Goal: Task Accomplishment & Management: Complete application form

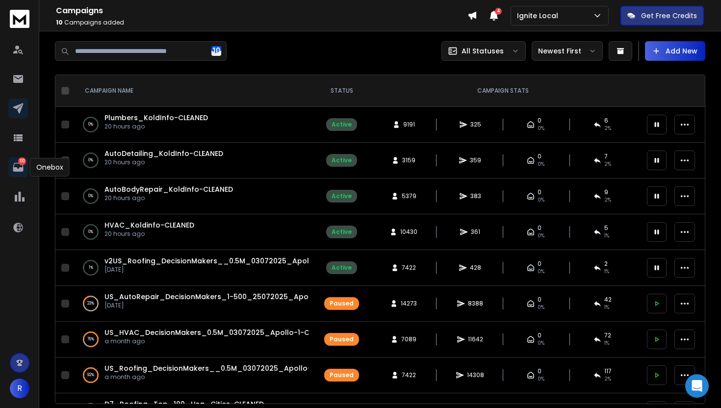
click at [13, 163] on icon at bounding box center [18, 167] width 12 height 12
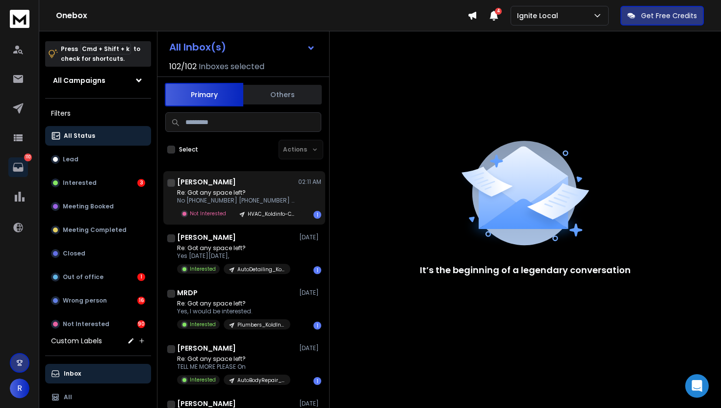
click at [214, 198] on p "No (469)-247-8305 (469)-404-4617 www.4seasonshvacpros.net yape4seasons@gmail.co…" at bounding box center [236, 201] width 118 height 8
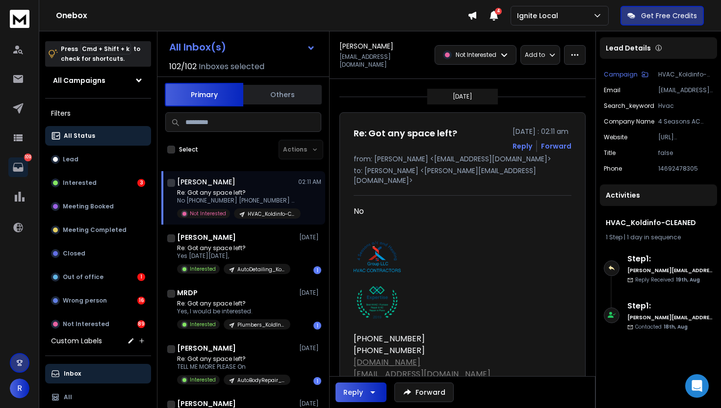
click at [584, 58] on button "button" at bounding box center [575, 55] width 22 height 20
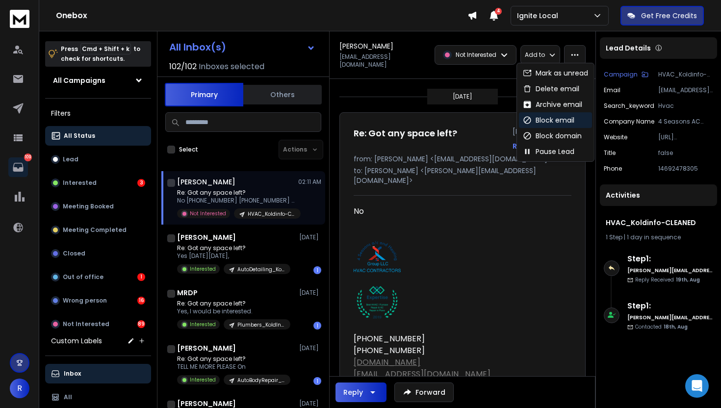
click at [577, 114] on div "Block email" at bounding box center [555, 120] width 73 height 16
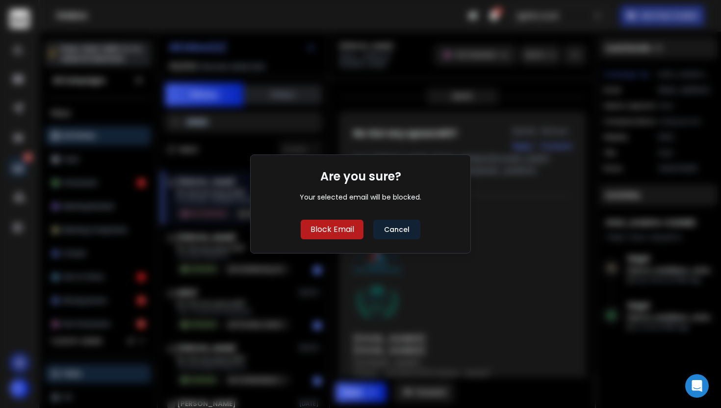
click at [354, 231] on button "Block Email" at bounding box center [332, 230] width 63 height 20
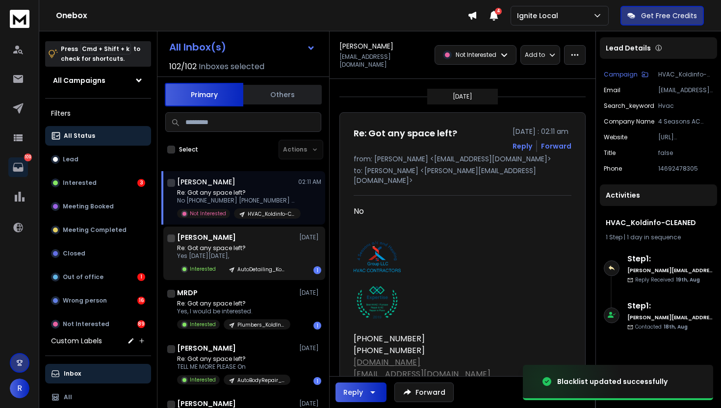
click at [282, 232] on div "jeremy parrish 18 Aug Re: Got any space left? Yes On Mon, Aug 18, Interested Au…" at bounding box center [244, 253] width 162 height 53
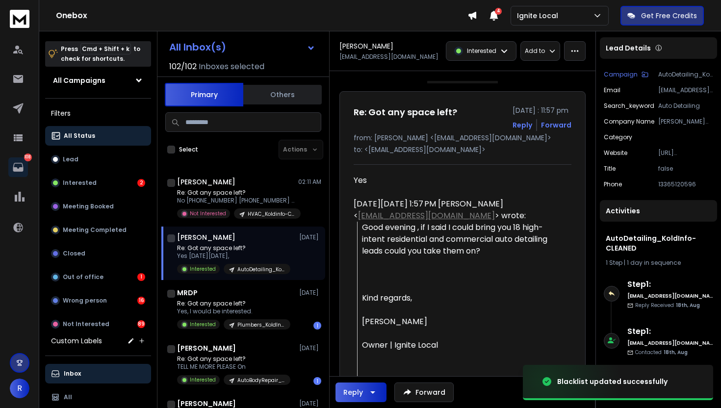
scroll to position [14, 0]
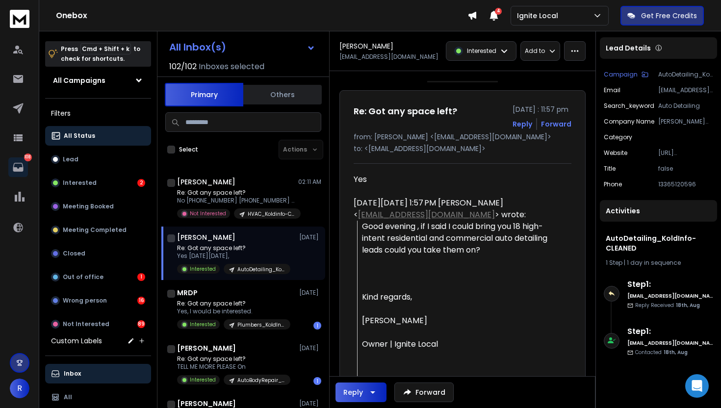
click at [352, 392] on div "Reply" at bounding box center [353, 393] width 20 height 10
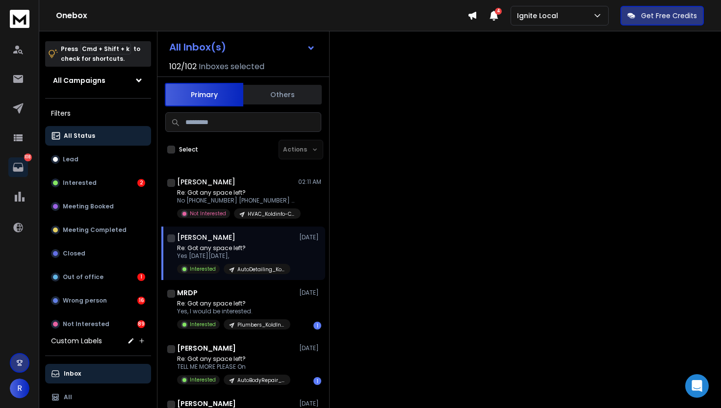
scroll to position [0, 0]
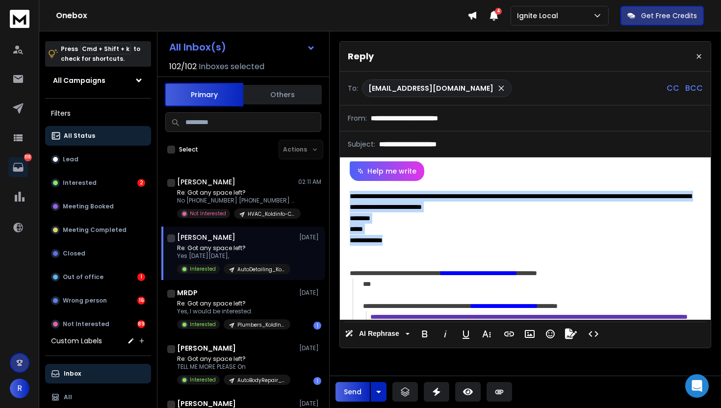
drag, startPoint x: 406, startPoint y: 240, endPoint x: 332, endPoint y: 193, distance: 87.8
click at [332, 193] on div "**********" at bounding box center [526, 251] width 392 height 440
copy div "**********"
click at [352, 391] on button "Send" at bounding box center [353, 392] width 34 height 20
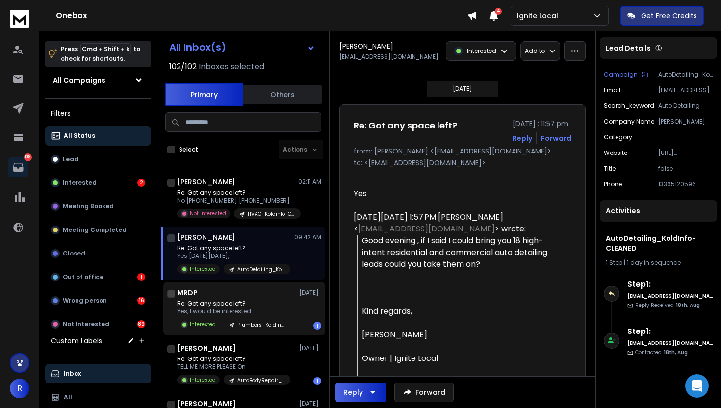
click at [277, 313] on p "Yes, I would be interested." at bounding box center [233, 312] width 113 height 8
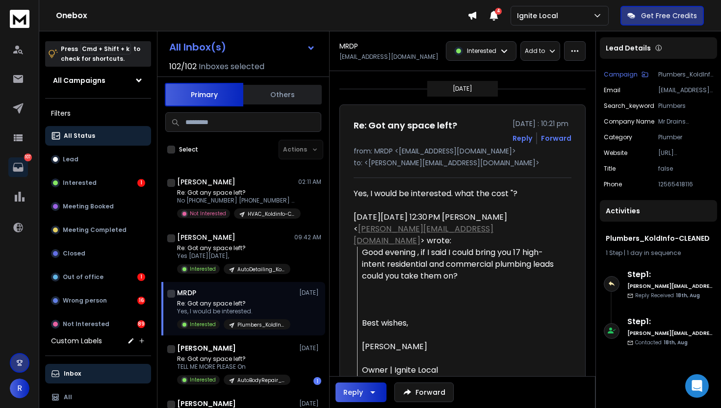
click at [351, 385] on button "Reply" at bounding box center [361, 393] width 51 height 20
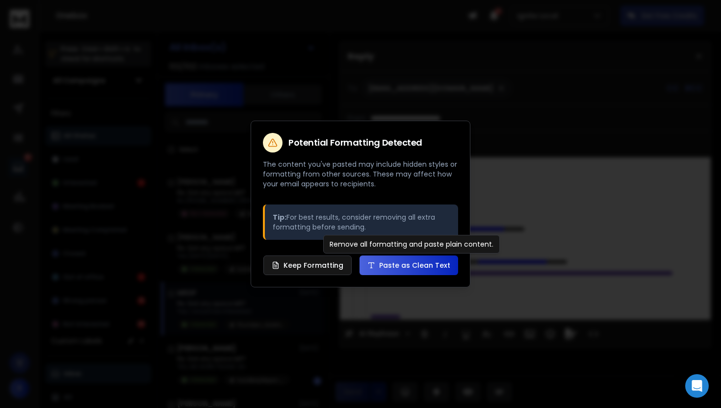
click at [388, 265] on button "Paste as Clean Text" at bounding box center [409, 266] width 99 height 20
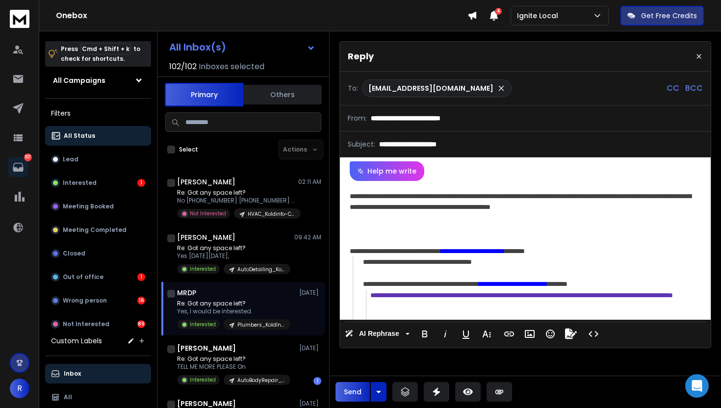
click at [372, 198] on div "**********" at bounding box center [524, 202] width 348 height 22
click at [456, 209] on div "**********" at bounding box center [524, 202] width 348 height 22
click at [512, 207] on div "**********" at bounding box center [524, 202] width 348 height 22
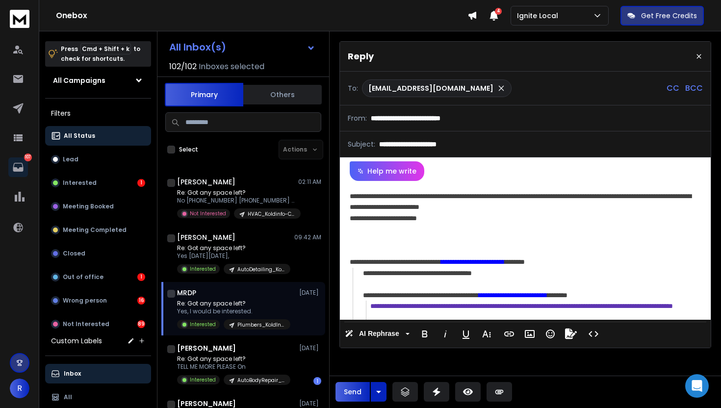
click at [380, 217] on div "**********" at bounding box center [524, 218] width 348 height 11
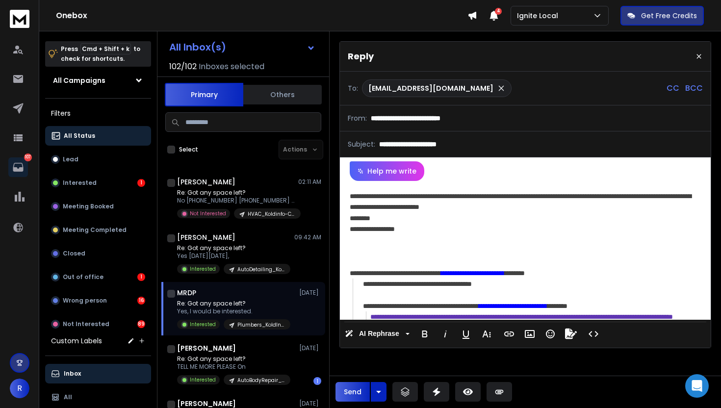
click at [367, 231] on div "**********" at bounding box center [524, 229] width 348 height 11
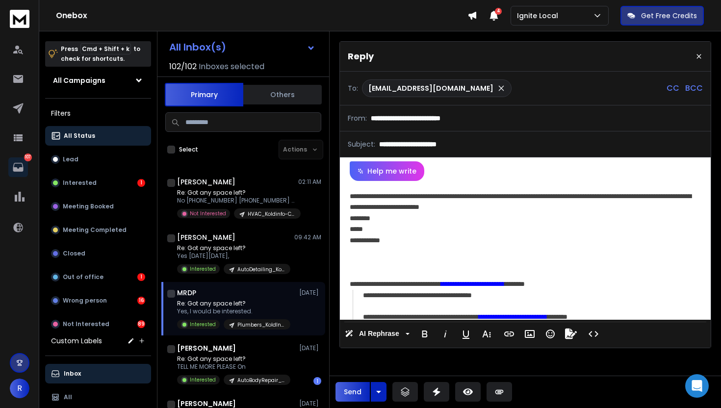
click at [350, 394] on button "Send" at bounding box center [353, 392] width 34 height 20
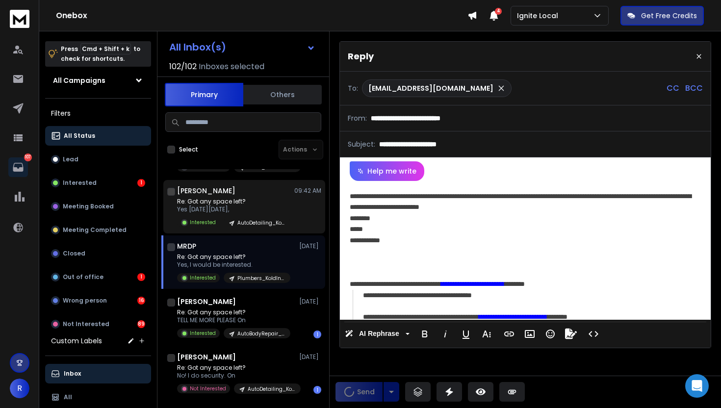
scroll to position [50, 0]
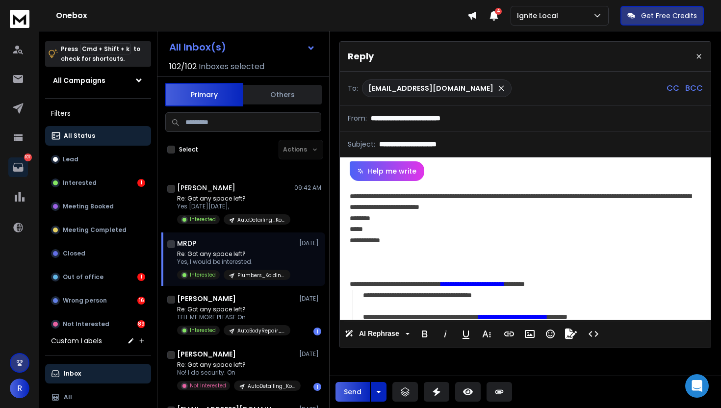
click at [419, 243] on div "**********" at bounding box center [524, 240] width 348 height 11
click at [354, 396] on button "Send" at bounding box center [353, 392] width 34 height 20
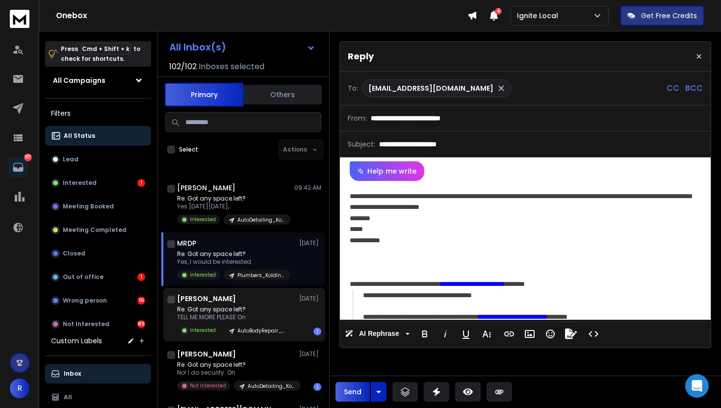
click at [270, 318] on p "TELL ME MORE PLEASE On" at bounding box center [233, 318] width 113 height 8
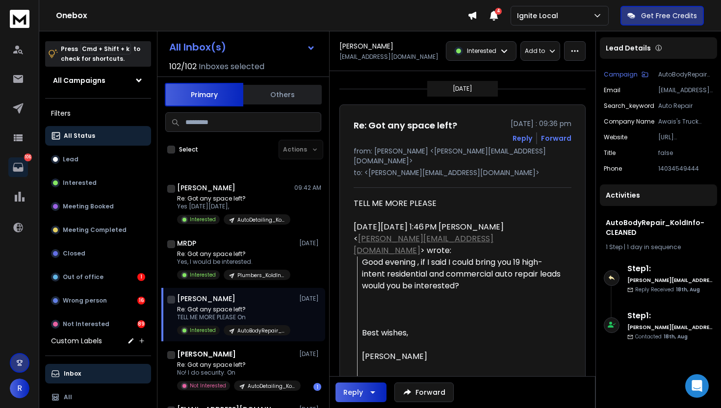
click at [345, 388] on div "Reply" at bounding box center [353, 393] width 20 height 10
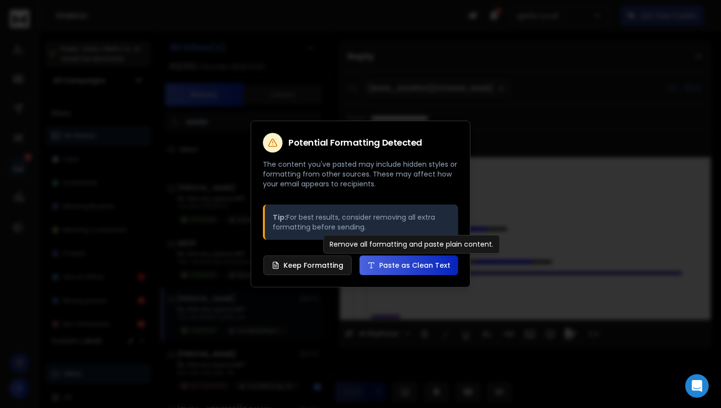
click at [387, 262] on button "Paste as Clean Text" at bounding box center [409, 266] width 99 height 20
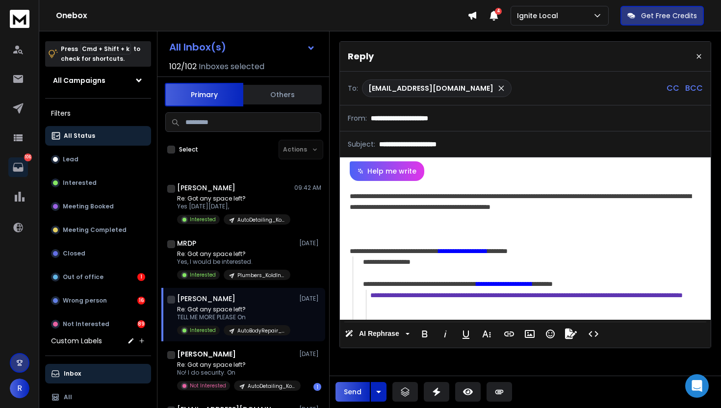
click at [698, 55] on icon at bounding box center [699, 56] width 8 height 8
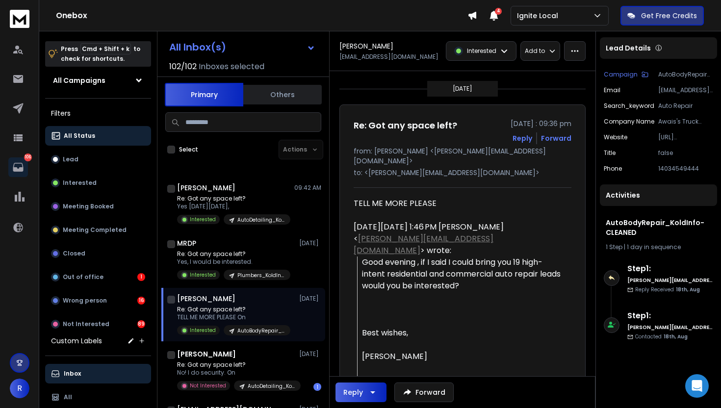
click at [353, 387] on div "Reply" at bounding box center [360, 393] width 35 height 12
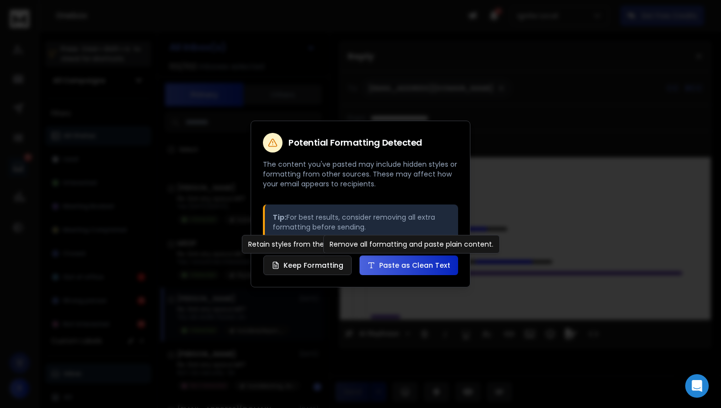
click at [400, 265] on button "Paste as Clean Text" at bounding box center [409, 266] width 99 height 20
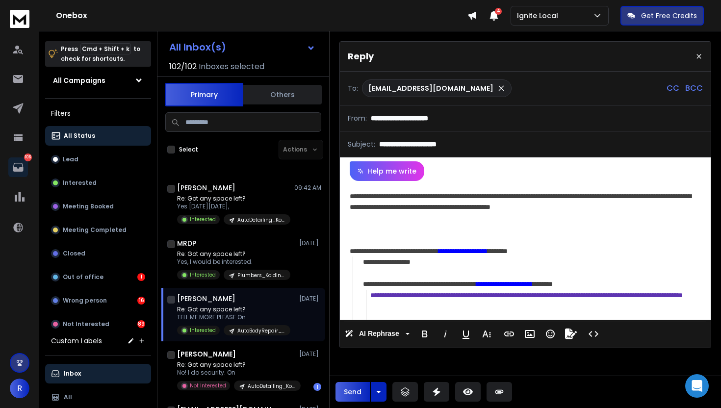
click at [373, 197] on div "**********" at bounding box center [524, 202] width 348 height 22
click at [454, 207] on div "**********" at bounding box center [524, 202] width 348 height 22
click at [513, 207] on div "**********" at bounding box center [524, 202] width 348 height 22
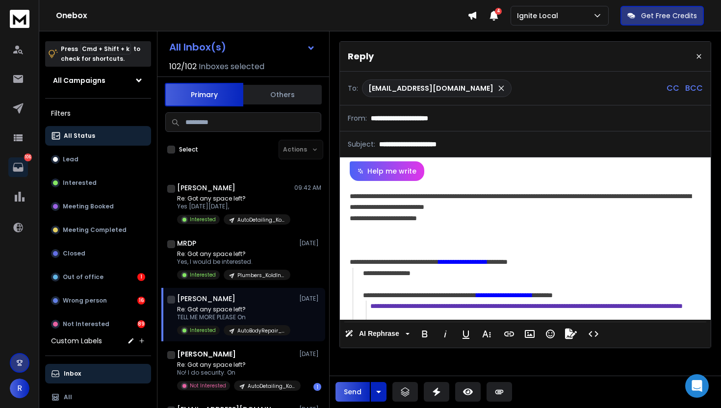
click at [380, 221] on div "**********" at bounding box center [524, 218] width 348 height 11
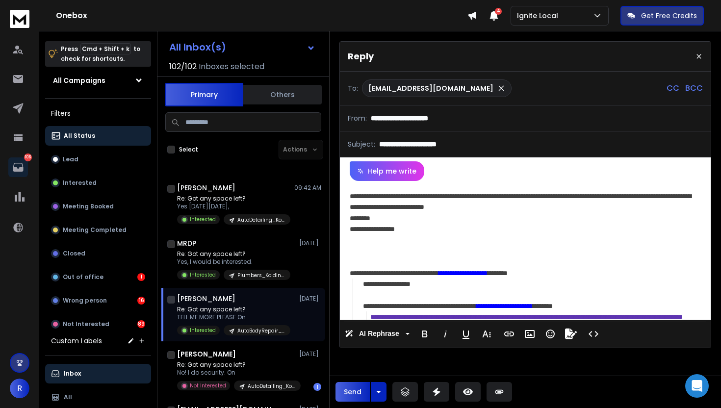
click at [369, 230] on div "**********" at bounding box center [524, 229] width 348 height 11
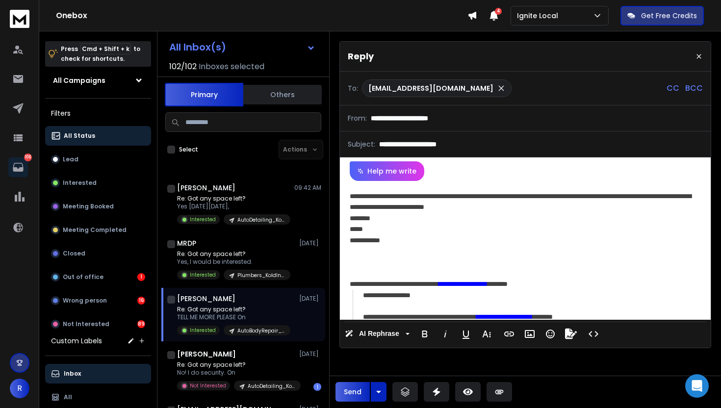
click at [346, 386] on button "Send" at bounding box center [353, 392] width 34 height 20
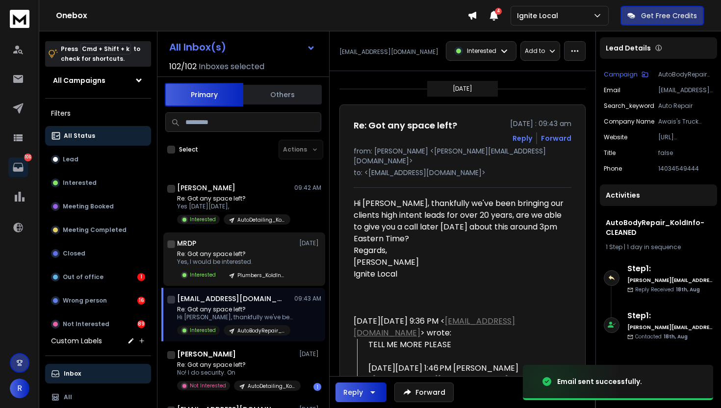
click at [248, 268] on div "Re: Got any space left? Yes, I would be interested. Interested Plumbers_KoldInf…" at bounding box center [233, 265] width 113 height 30
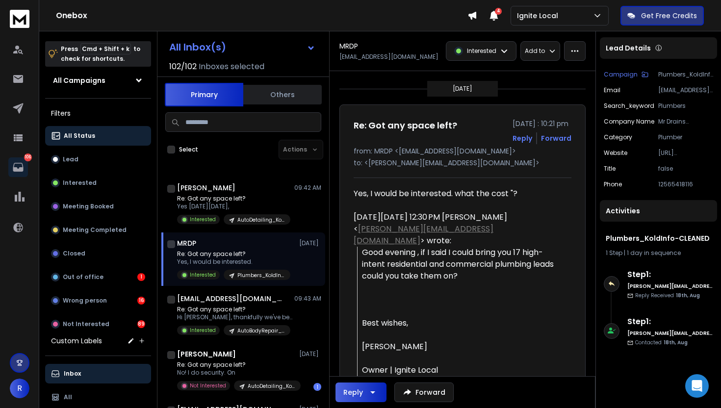
click at [348, 392] on div "Reply" at bounding box center [353, 393] width 20 height 10
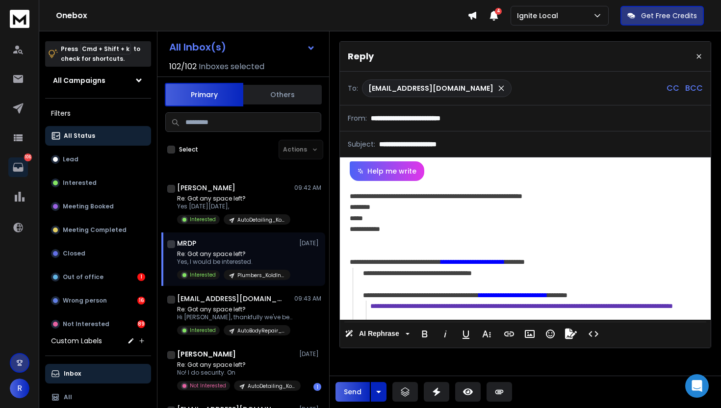
click at [351, 394] on button "Send" at bounding box center [353, 392] width 34 height 20
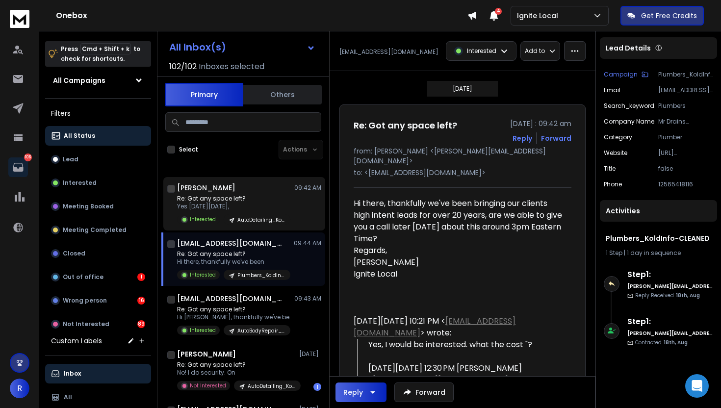
click at [241, 191] on div "jeremy parrish 09:42 AM" at bounding box center [249, 188] width 144 height 10
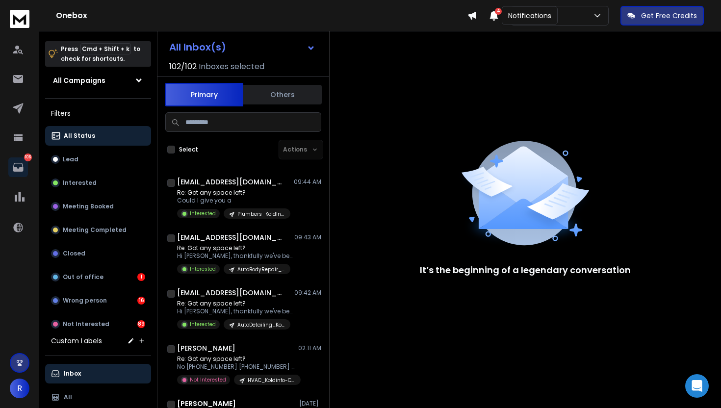
click at [496, 13] on icon at bounding box center [494, 15] width 9 height 10
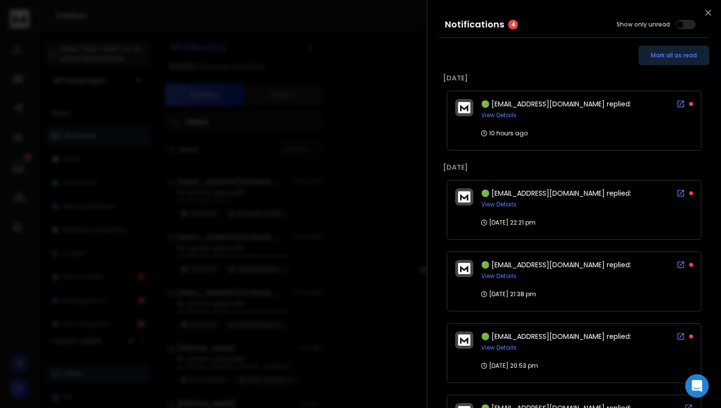
click at [682, 52] on span "Mark all as read" at bounding box center [674, 56] width 46 height 8
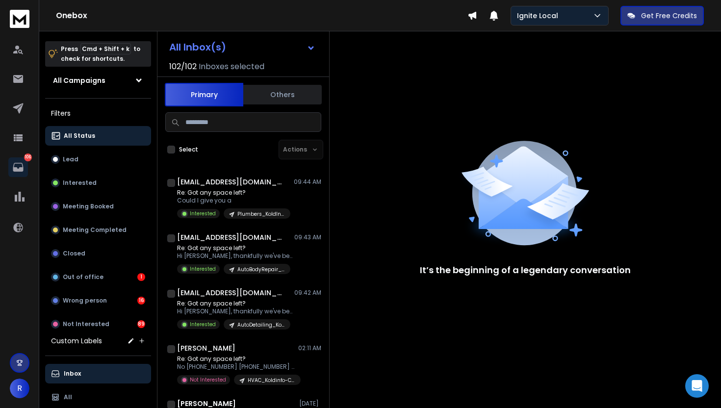
click at [600, 21] on button "Ignite Local" at bounding box center [560, 16] width 98 height 20
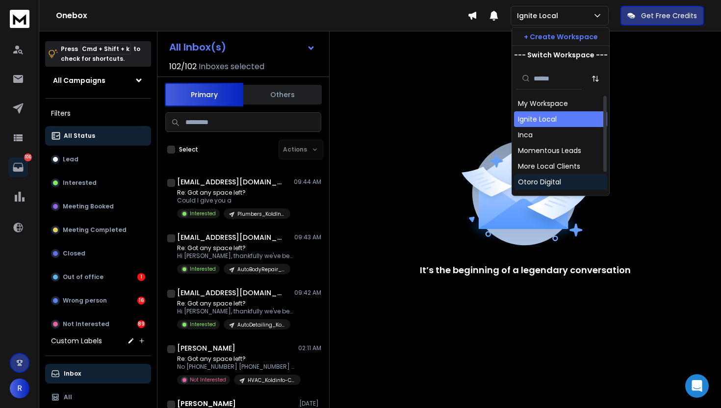
click at [579, 182] on div "Otoro Digital" at bounding box center [560, 182] width 93 height 16
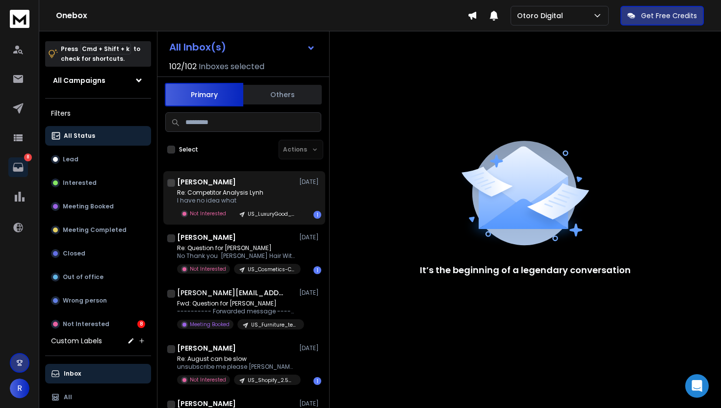
click at [288, 180] on div "Lynh Haaga 18 Aug" at bounding box center [249, 182] width 144 height 10
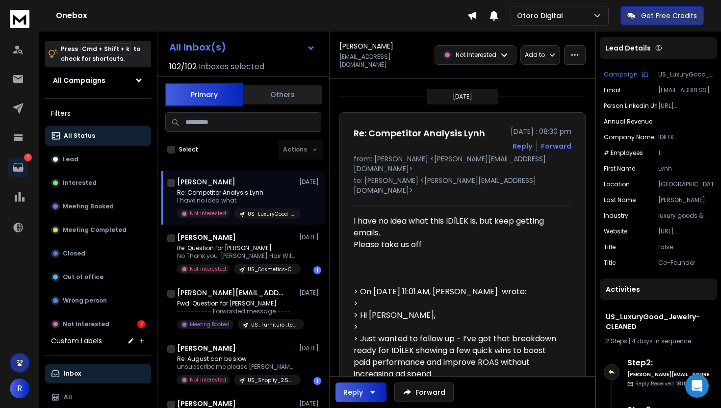
click at [575, 52] on icon "button" at bounding box center [575, 55] width 9 height 9
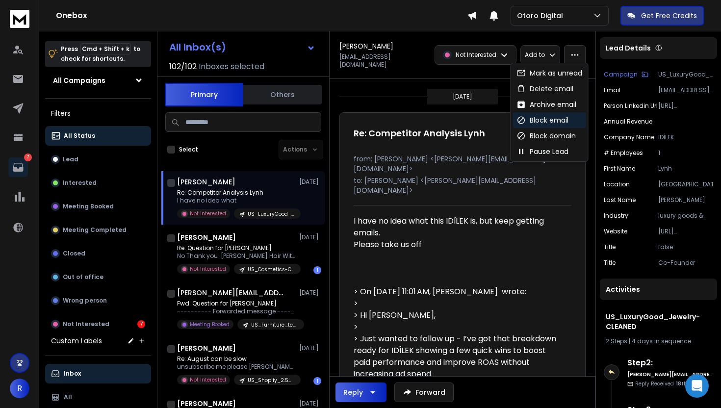
click at [565, 118] on div "Block email" at bounding box center [543, 120] width 52 height 10
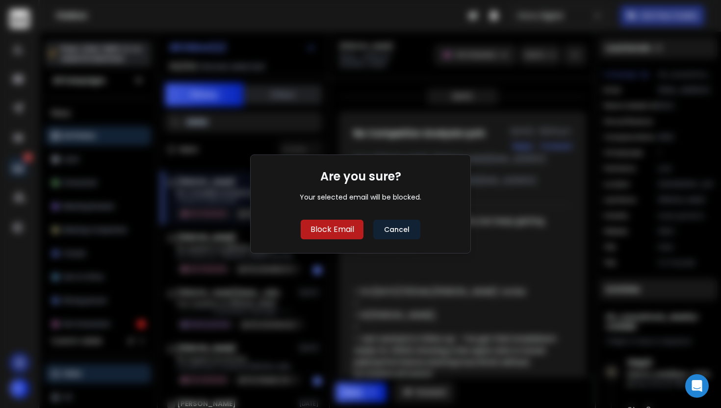
click at [336, 228] on button "Block Email" at bounding box center [332, 230] width 63 height 20
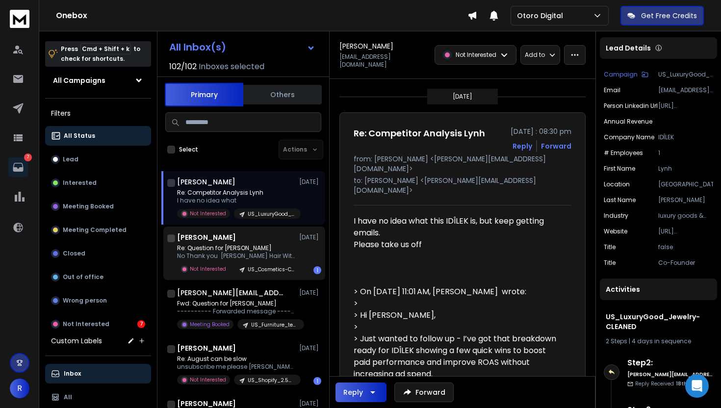
click at [275, 248] on p "Re: Question for Angela" at bounding box center [236, 248] width 118 height 8
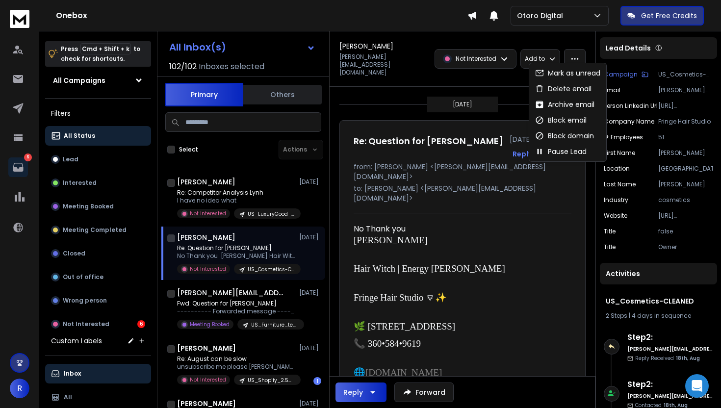
click at [586, 54] on button "button" at bounding box center [575, 59] width 22 height 20
click at [581, 118] on div "Block email" at bounding box center [561, 120] width 52 height 10
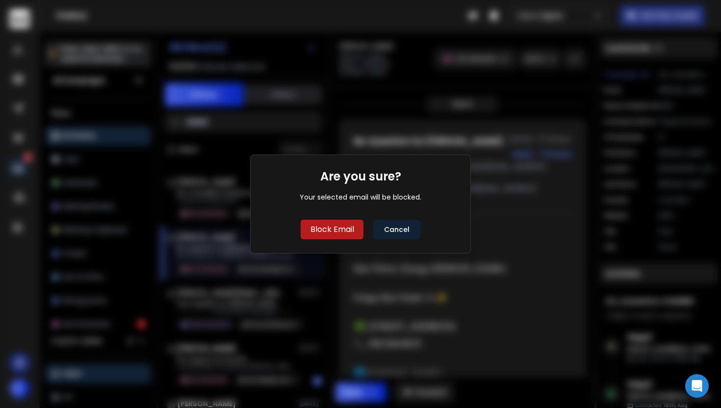
click at [345, 234] on button "Block Email" at bounding box center [332, 230] width 63 height 20
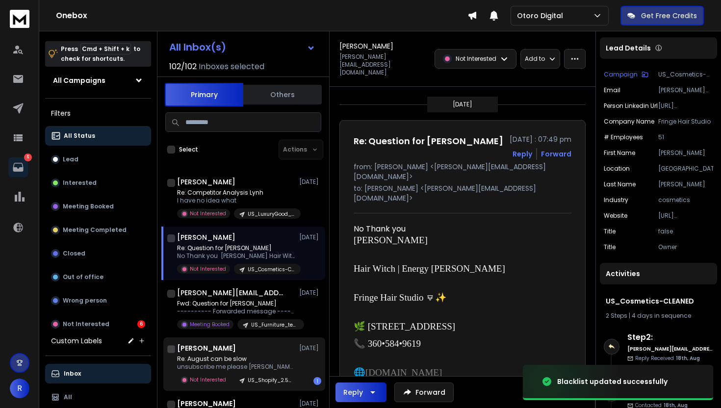
click at [270, 354] on div "Jenna Wilson 18 Aug Re: August can be slow unsubscribe me please Jenna Wilson N…" at bounding box center [249, 364] width 144 height 42
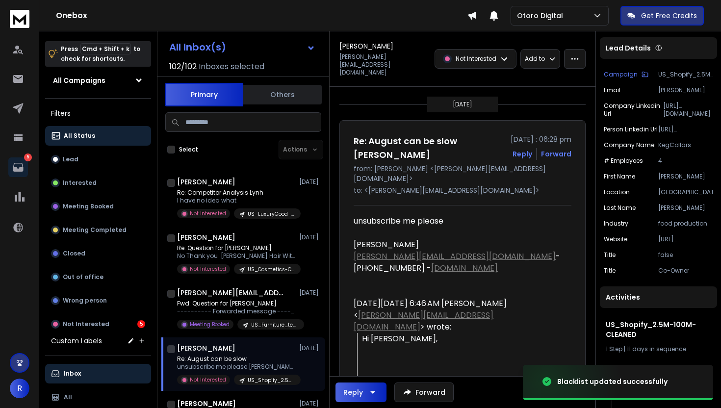
click at [581, 52] on button "button" at bounding box center [575, 59] width 22 height 20
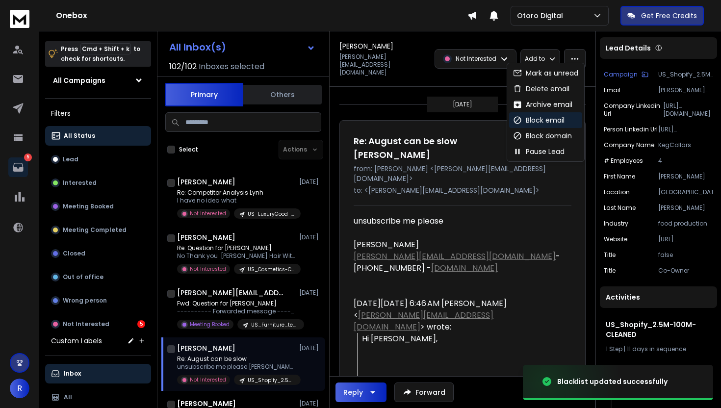
click at [552, 117] on div "Block email" at bounding box center [539, 120] width 52 height 10
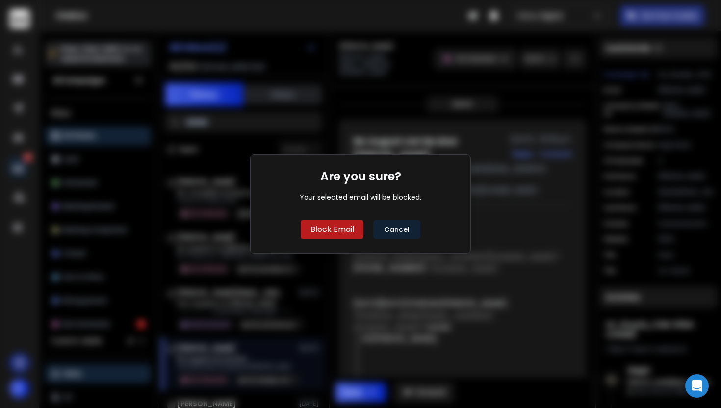
click at [325, 233] on button "Block Email" at bounding box center [332, 230] width 63 height 20
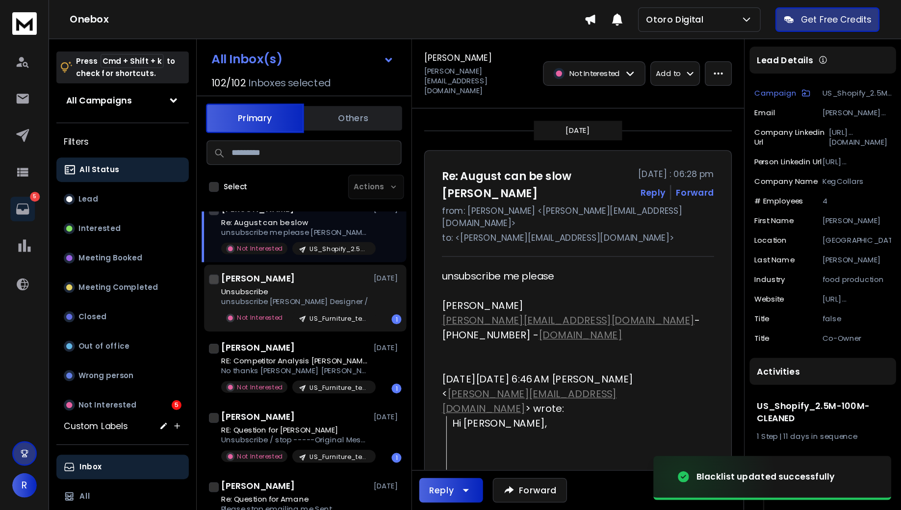
scroll to position [183, 0]
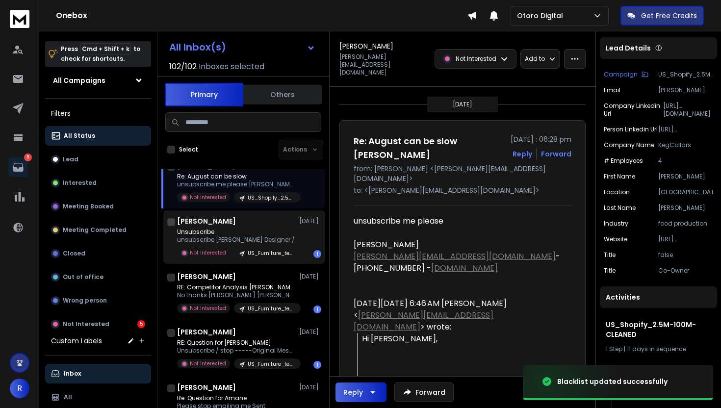
click at [282, 240] on p "unsubscribe Justin Nelson Designer /" at bounding box center [236, 240] width 118 height 8
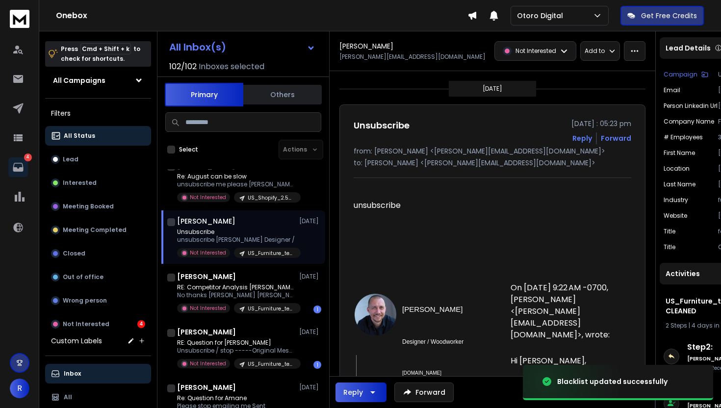
click at [639, 52] on icon "button" at bounding box center [634, 51] width 9 height 9
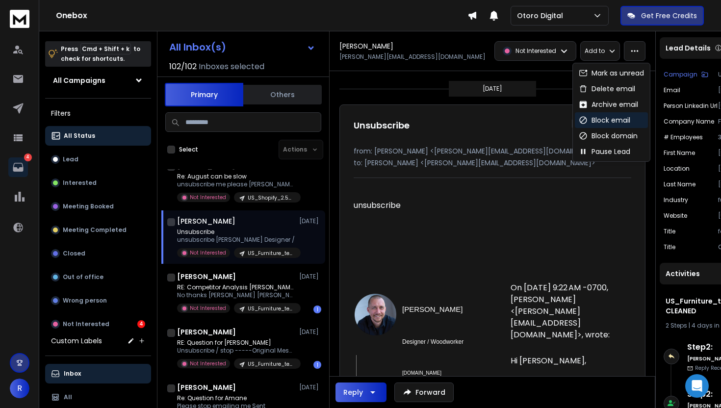
click at [620, 113] on div "Block email" at bounding box center [611, 120] width 73 height 16
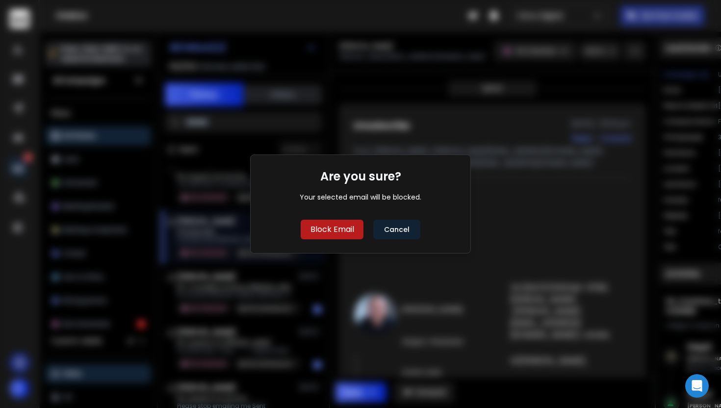
click at [356, 223] on button "Block Email" at bounding box center [332, 230] width 63 height 20
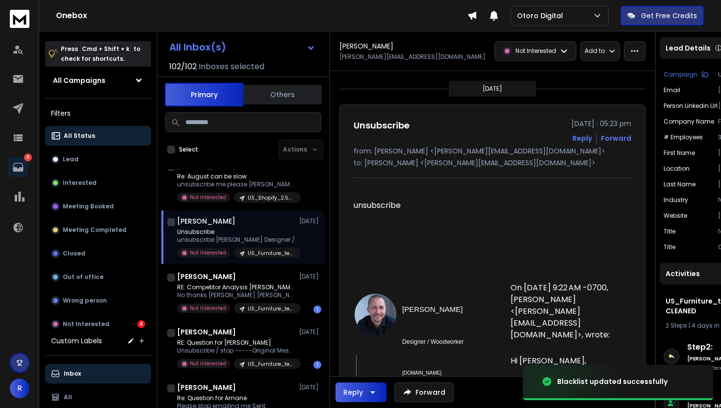
click at [268, 291] on p "RE: Competitor Analysis Jake" at bounding box center [236, 288] width 118 height 8
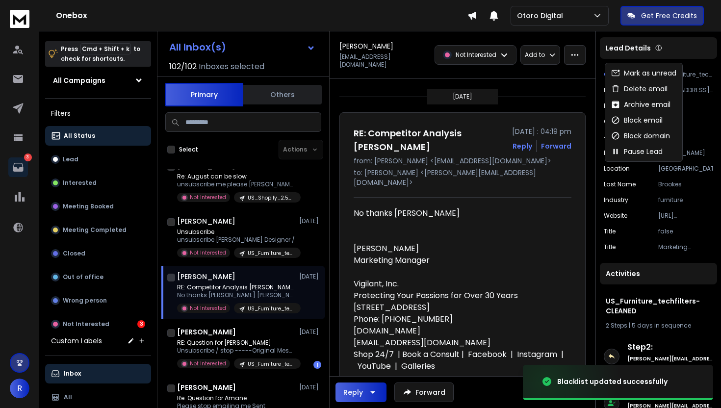
click at [579, 52] on icon "button" at bounding box center [575, 55] width 9 height 9
click at [637, 125] on div "Block email" at bounding box center [643, 120] width 73 height 16
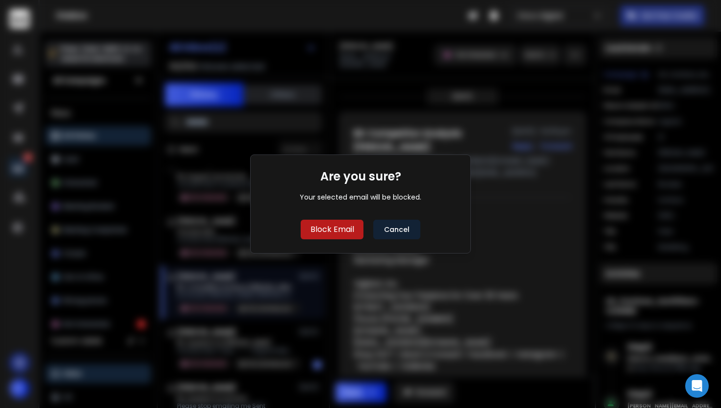
click at [349, 234] on button "Block Email" at bounding box center [332, 230] width 63 height 20
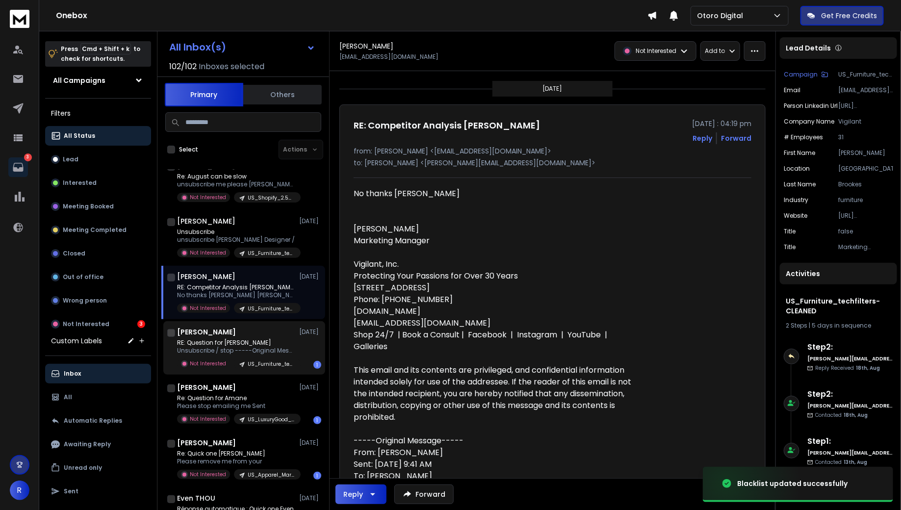
click at [245, 348] on p "Unsubscribe / stop -----Original Message-----" at bounding box center [236, 351] width 118 height 8
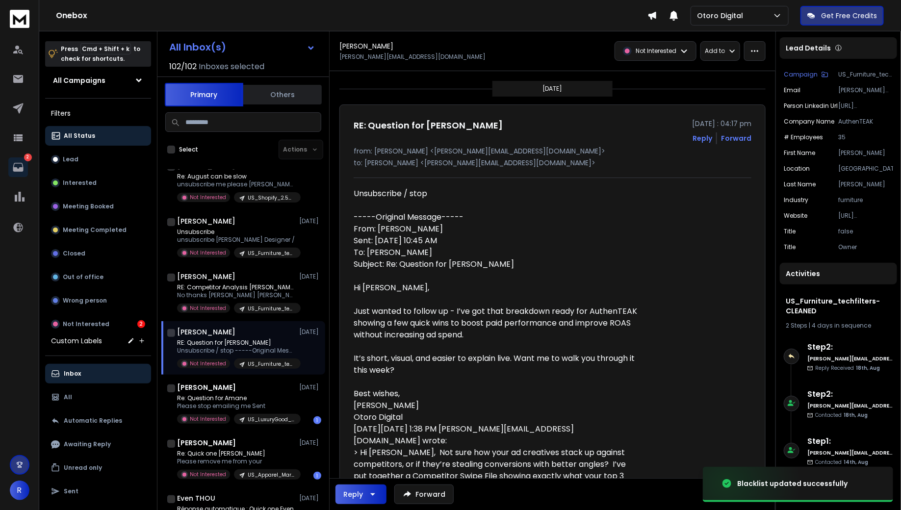
click at [721, 52] on button "button" at bounding box center [755, 51] width 22 height 20
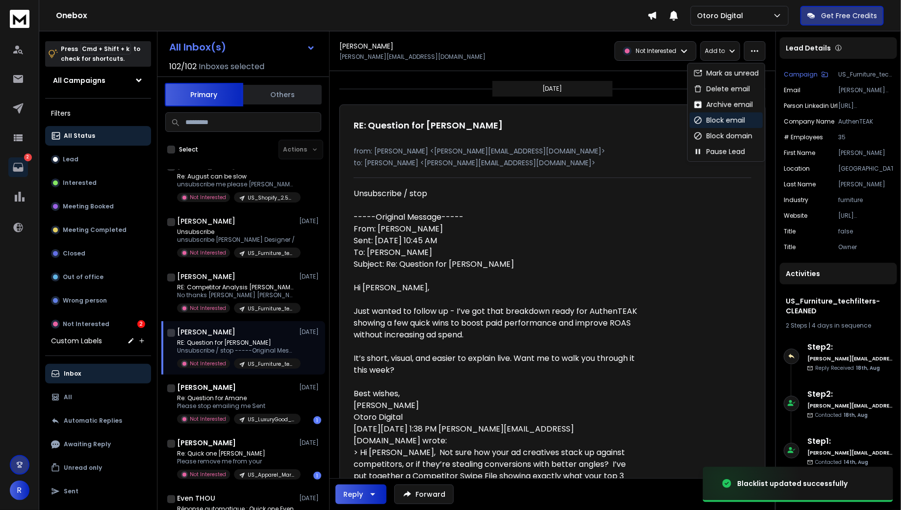
click at [721, 117] on div "Block email" at bounding box center [720, 120] width 52 height 10
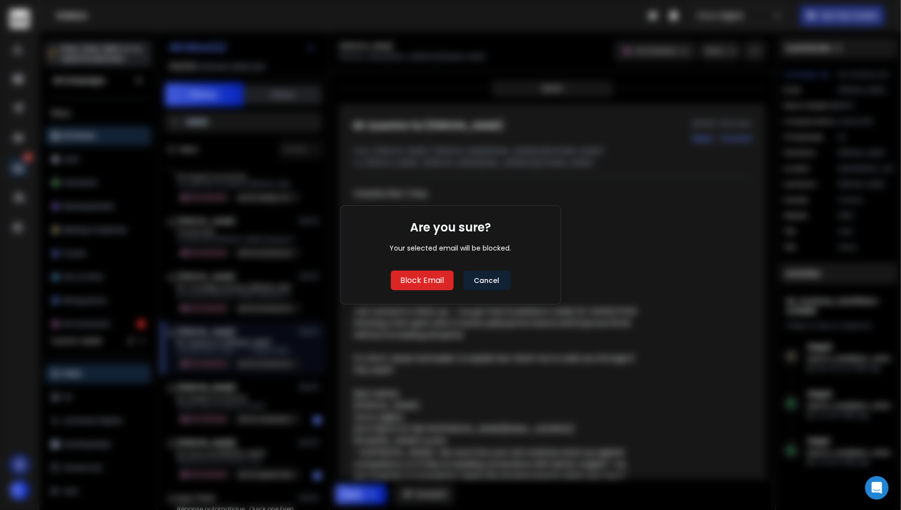
click at [429, 290] on div "Are you sure? Your selected email will be blocked. Block Email Cancel" at bounding box center [450, 255] width 221 height 99
click at [414, 285] on button "Block Email" at bounding box center [422, 281] width 63 height 20
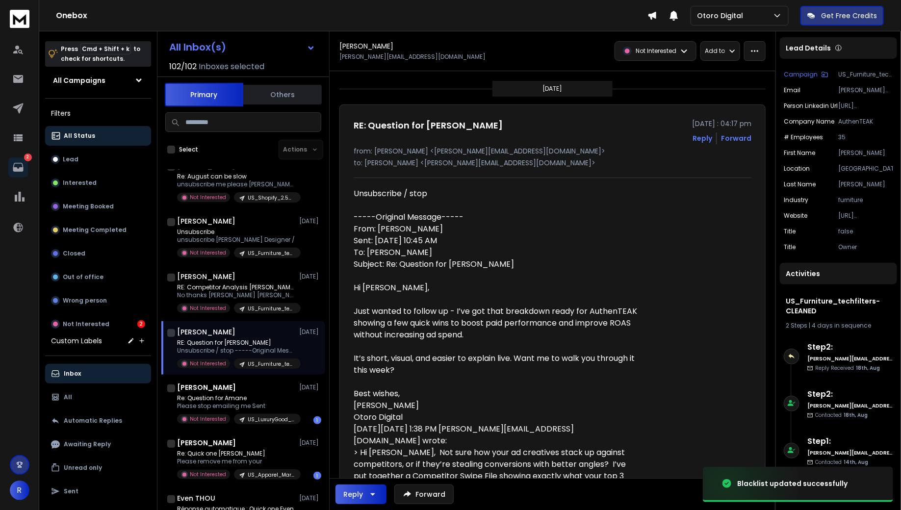
click at [307, 392] on div "Amane Zerradi 18 Aug" at bounding box center [249, 388] width 144 height 10
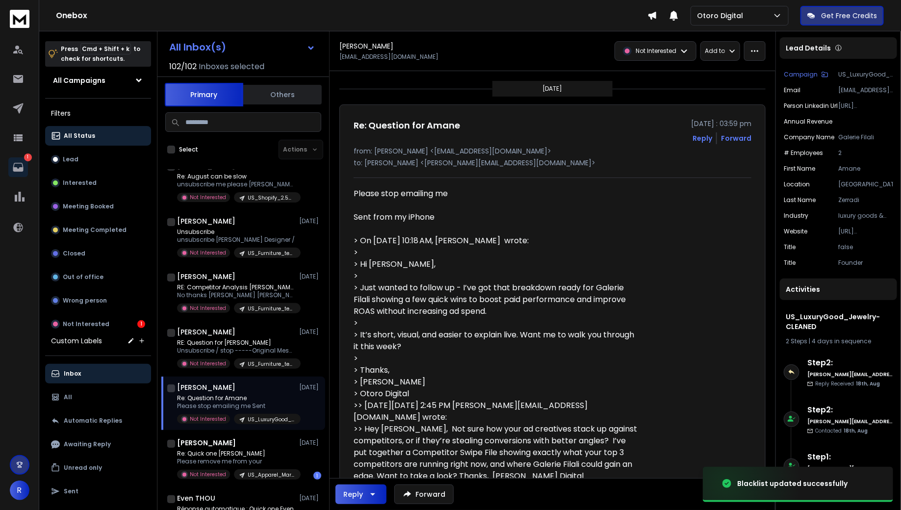
click at [721, 59] on button "button" at bounding box center [755, 51] width 22 height 20
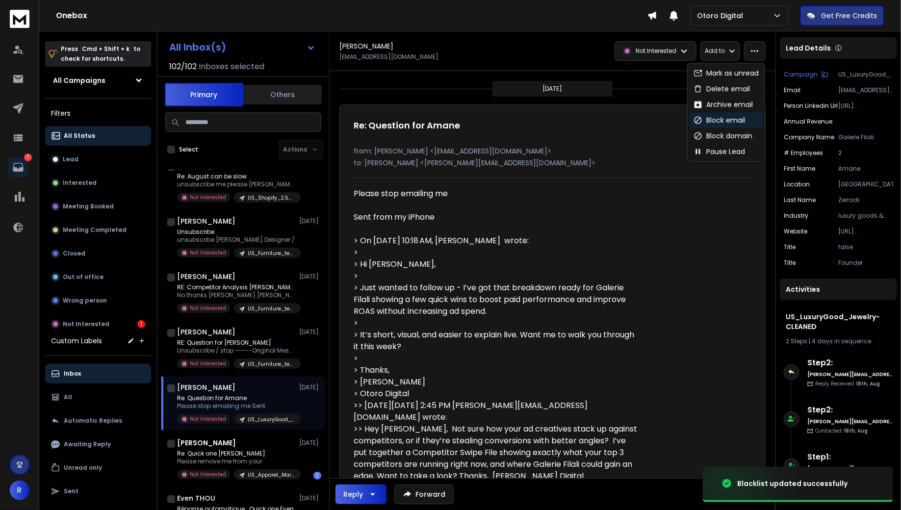
click at [721, 118] on div "Block email" at bounding box center [720, 120] width 52 height 10
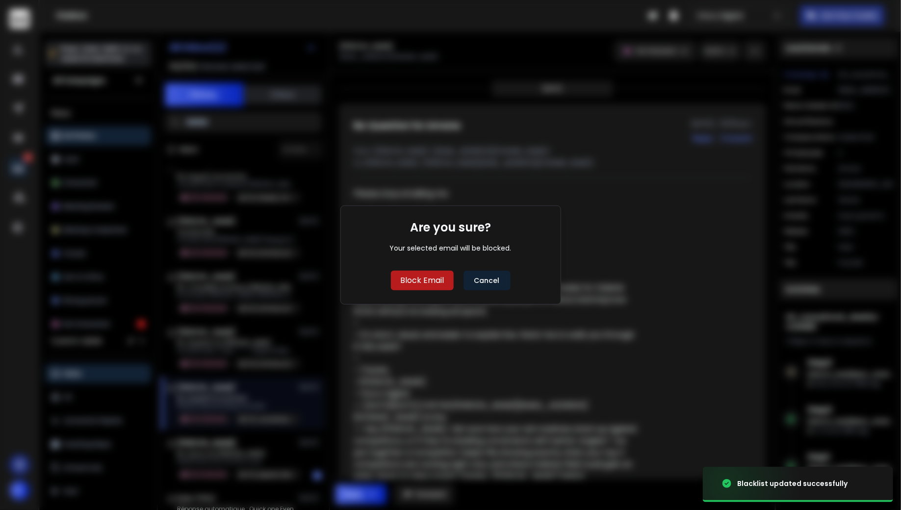
click at [444, 283] on button "Block Email" at bounding box center [422, 281] width 63 height 20
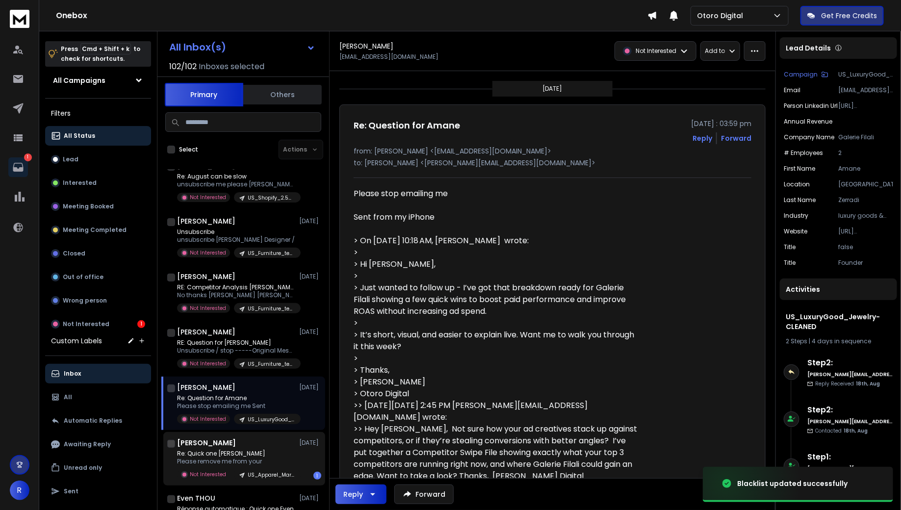
click at [297, 408] on div "Betsy Douglass 18 Aug" at bounding box center [249, 443] width 144 height 10
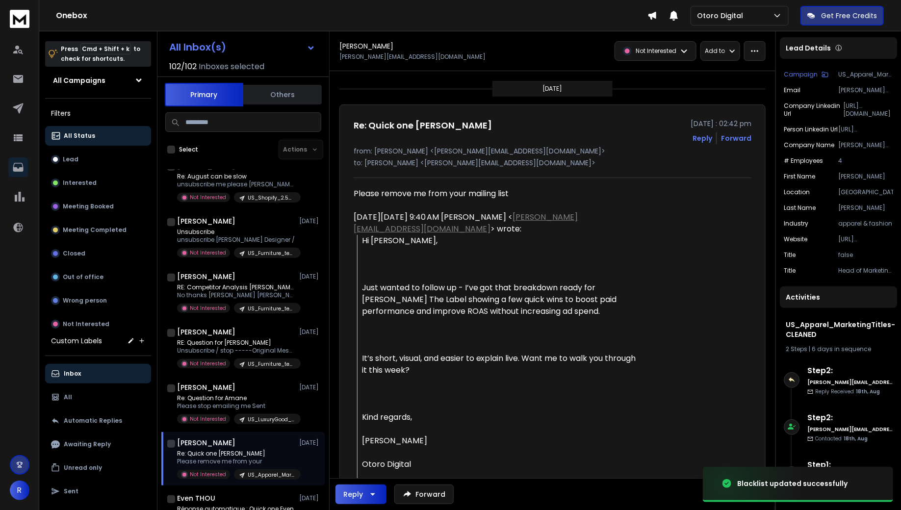
click at [721, 52] on icon "button" at bounding box center [755, 51] width 9 height 9
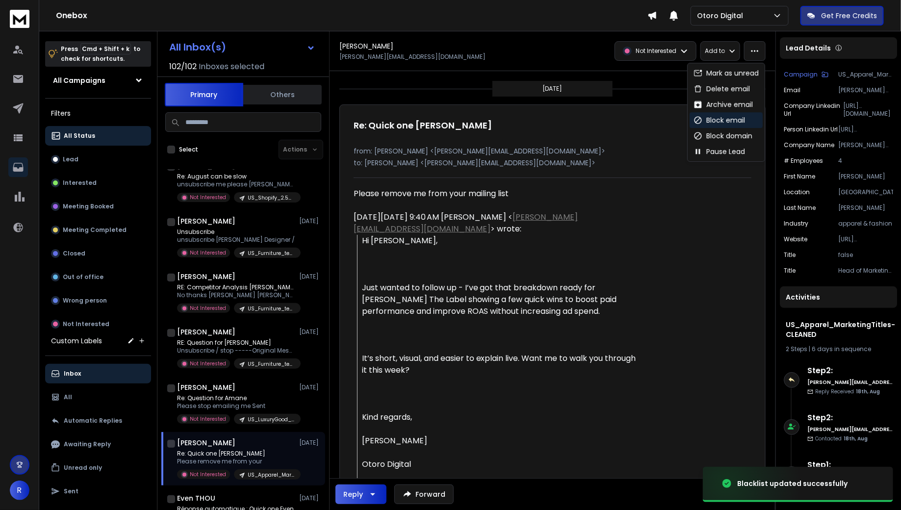
click at [721, 120] on div "Block email" at bounding box center [720, 120] width 52 height 10
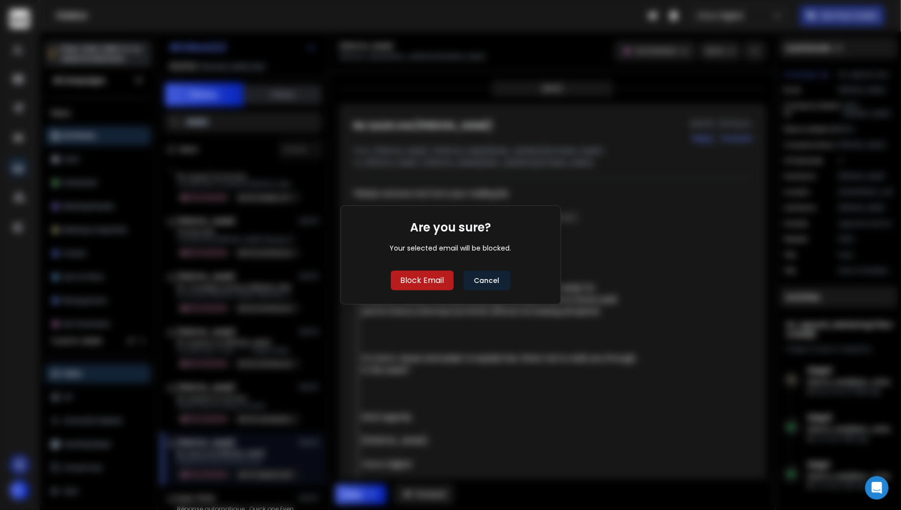
click at [444, 276] on button "Block Email" at bounding box center [422, 281] width 63 height 20
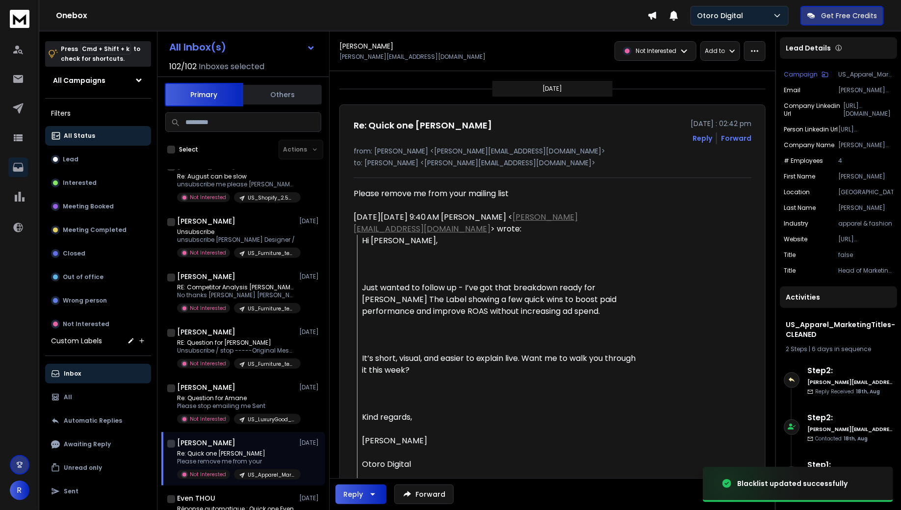
click at [721, 12] on p "Otoro Digital" at bounding box center [722, 16] width 50 height 10
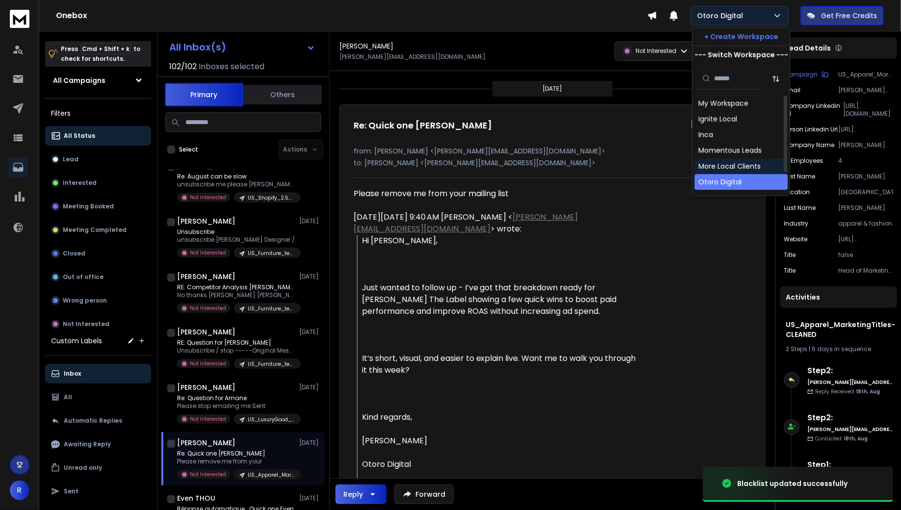
scroll to position [27, 0]
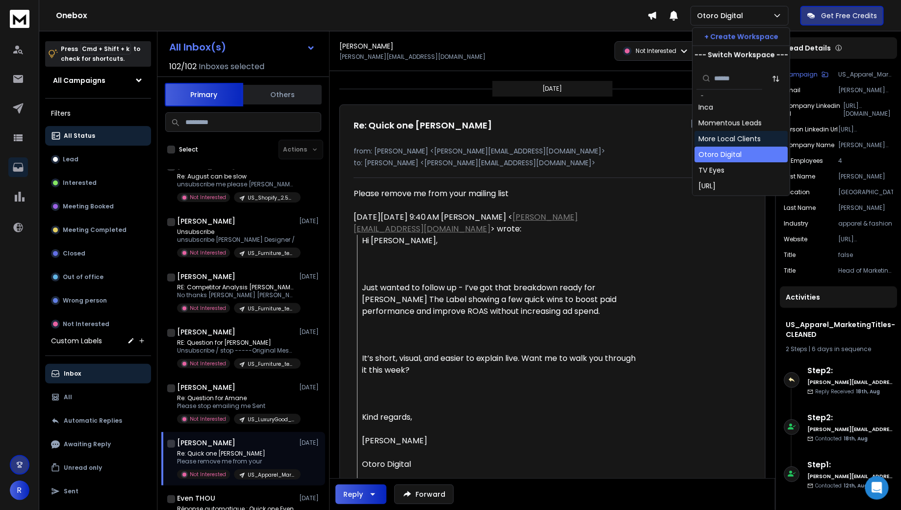
click at [533, 174] on div "Re: Quick one Betsy 18 August 2025 : 02:42 pm Reply Forward from: Betsy Douglas…" at bounding box center [553, 450] width 398 height 663
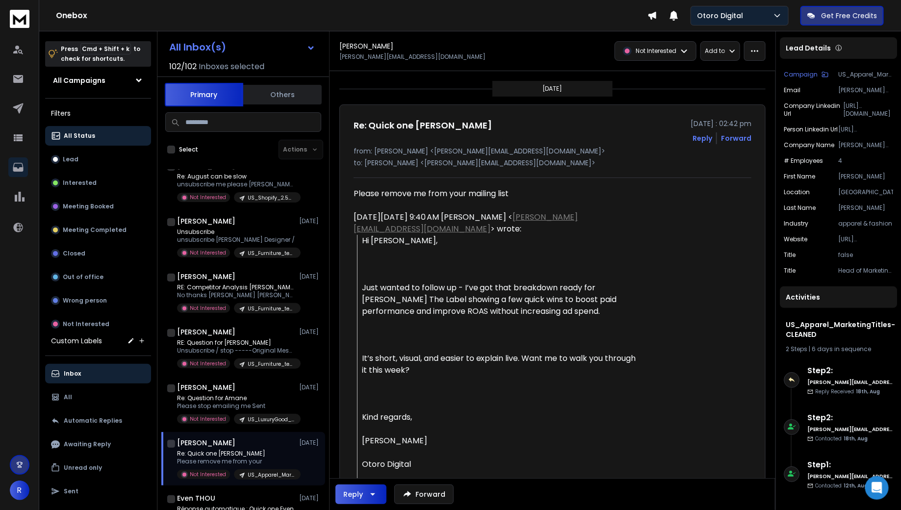
click at [721, 19] on div "Otoro Digital" at bounding box center [739, 16] width 85 height 10
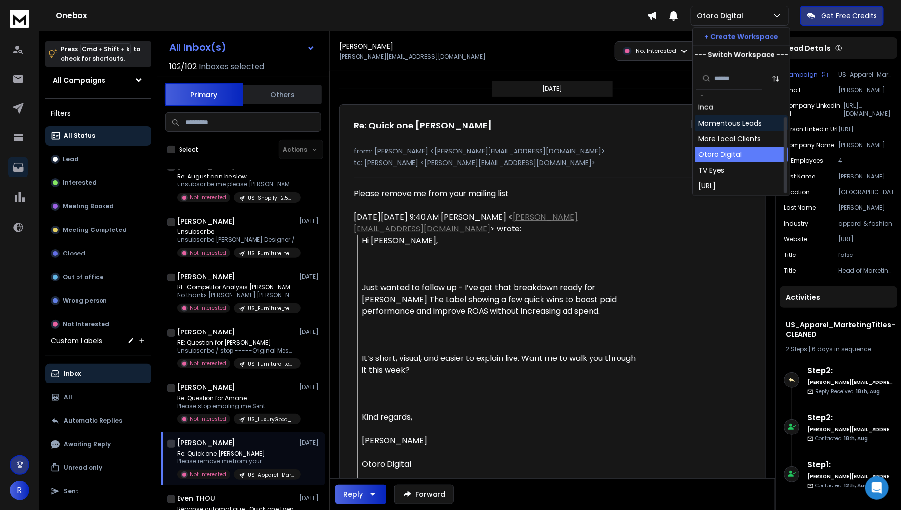
click at [721, 122] on div "Momentous Leads" at bounding box center [730, 123] width 63 height 10
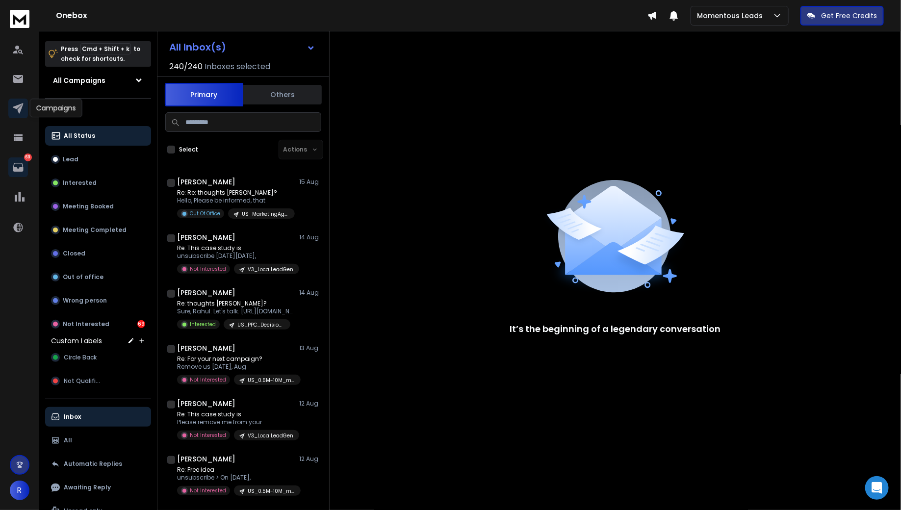
click at [22, 113] on icon at bounding box center [18, 109] width 12 height 12
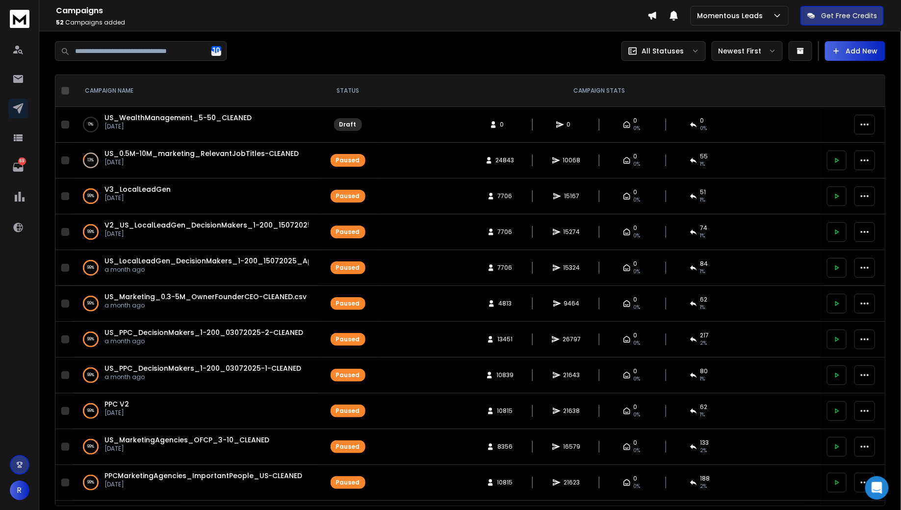
click at [850, 52] on button "Add New" at bounding box center [855, 51] width 60 height 20
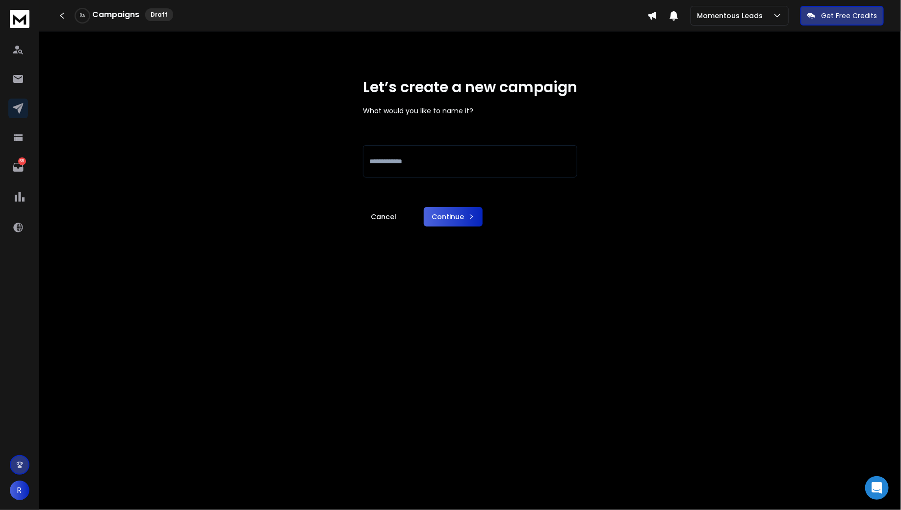
click at [474, 158] on input at bounding box center [470, 161] width 214 height 32
click at [388, 212] on link "Cancel" at bounding box center [383, 217] width 41 height 20
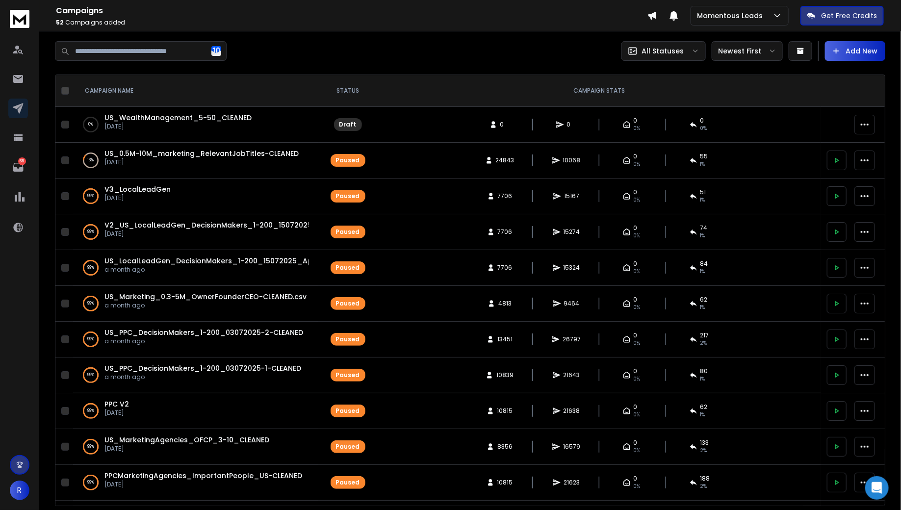
click at [868, 123] on icon "button" at bounding box center [865, 125] width 10 height 10
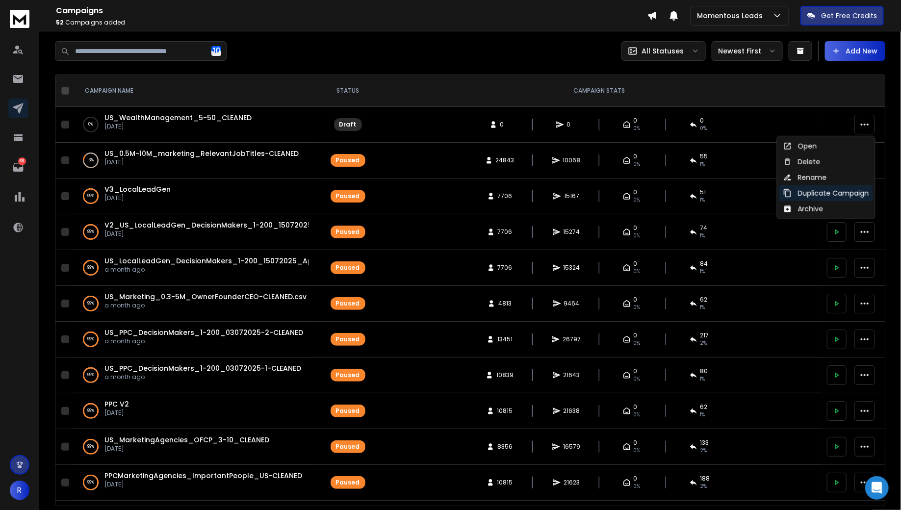
click at [845, 189] on div "Duplicate Campaign" at bounding box center [827, 193] width 86 height 10
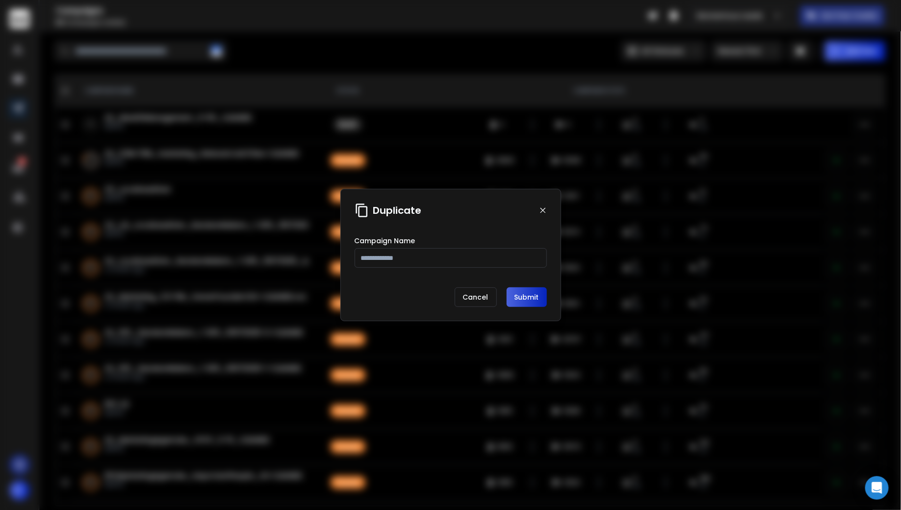
click at [501, 254] on input "text" at bounding box center [451, 258] width 192 height 20
paste input "**********"
type input "**********"
click at [516, 298] on button "Submit" at bounding box center [527, 298] width 40 height 20
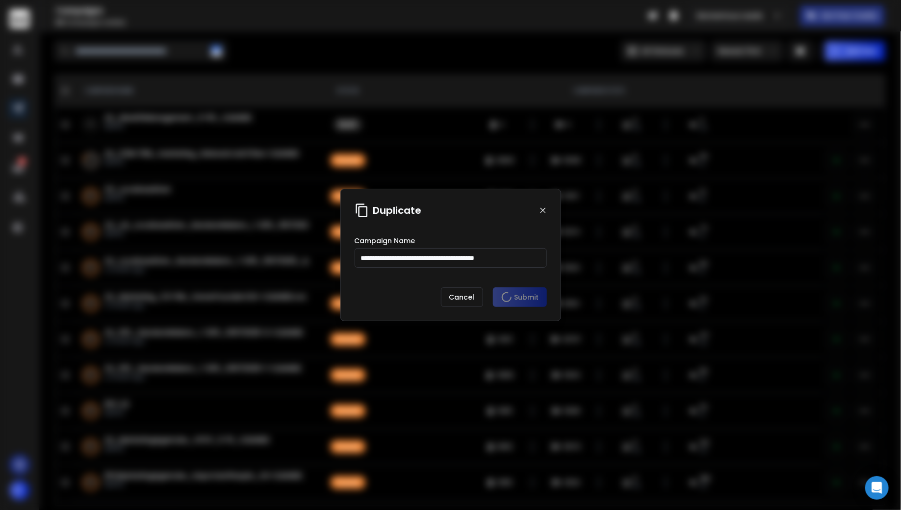
scroll to position [0, 0]
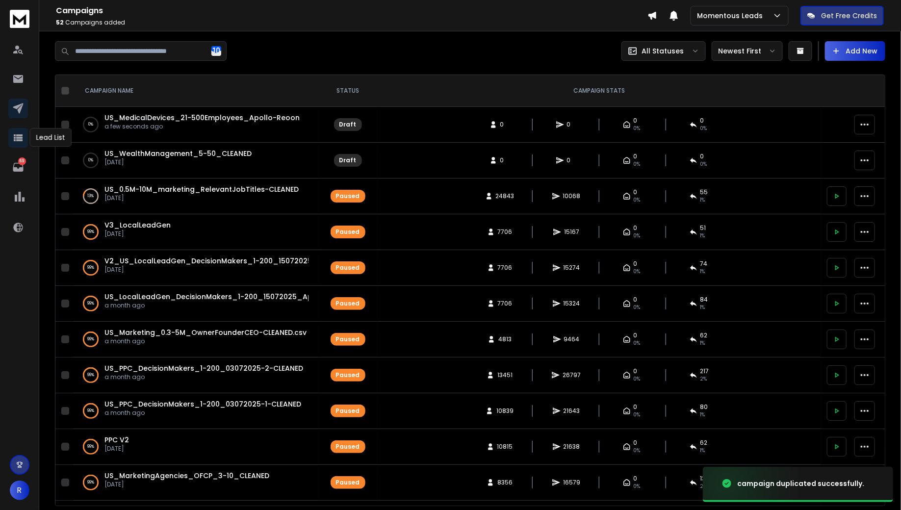
click at [24, 141] on icon at bounding box center [18, 138] width 12 height 12
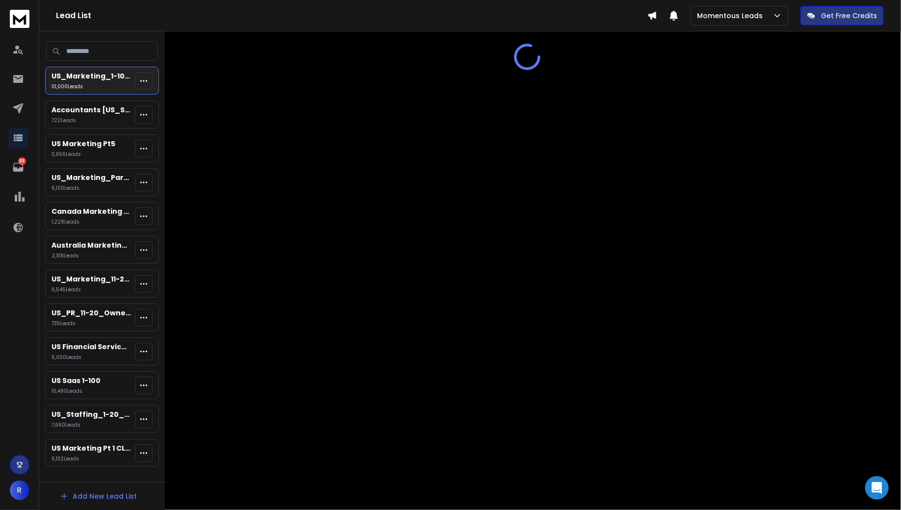
click at [96, 494] on button "Add New Lead List" at bounding box center [98, 497] width 93 height 20
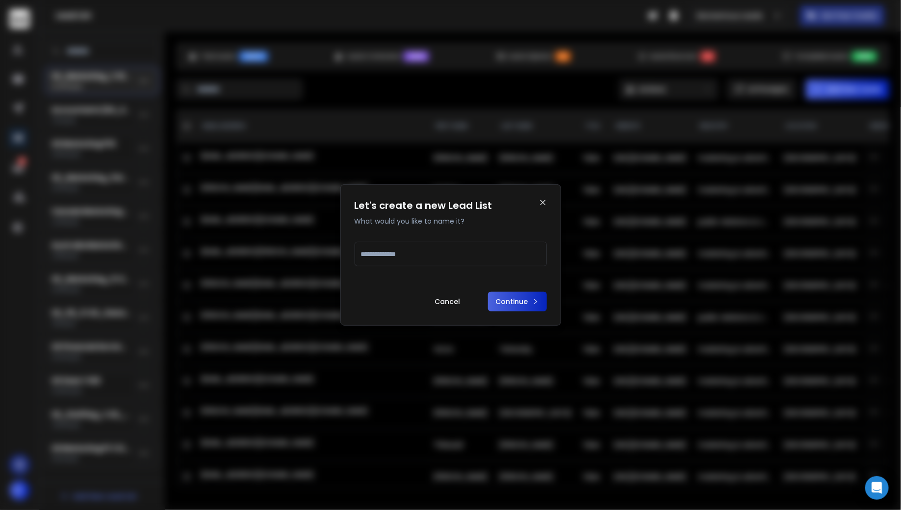
click at [414, 253] on input at bounding box center [451, 254] width 192 height 25
paste input "**********"
type input "**********"
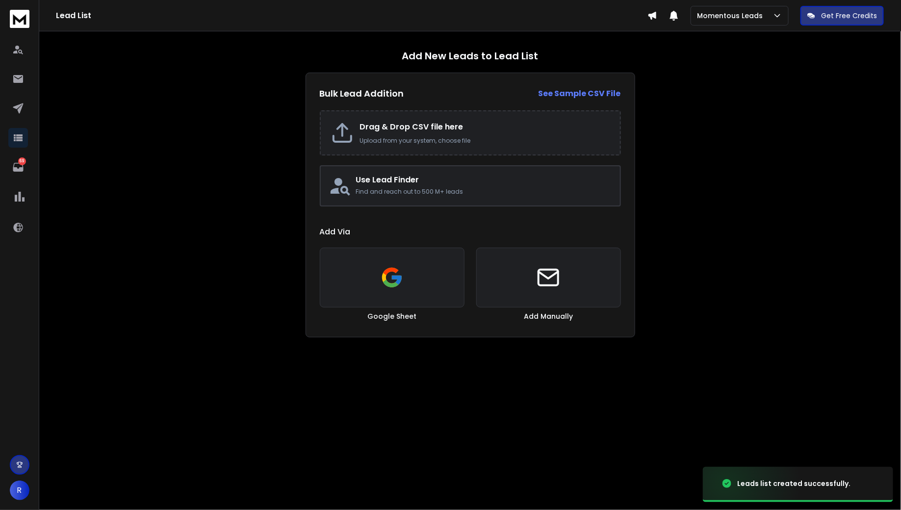
click at [559, 155] on div "Drag & Drop CSV file here Upload from your system, choose file" at bounding box center [470, 132] width 301 height 45
type input "**********"
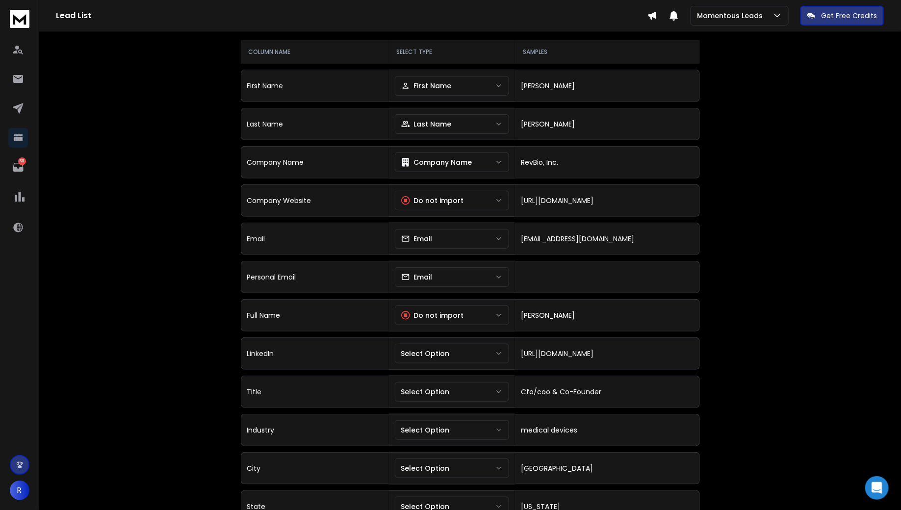
scroll to position [211, 0]
click at [495, 200] on icon "button" at bounding box center [499, 199] width 8 height 8
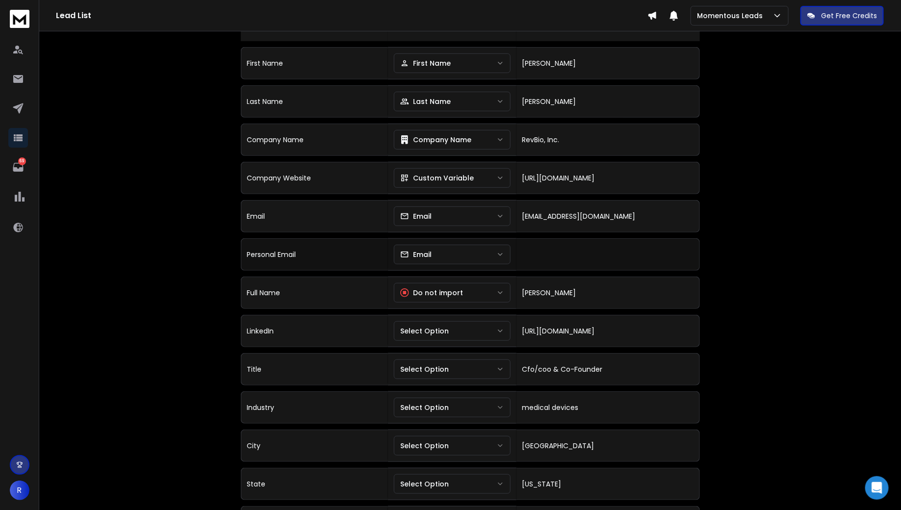
scroll to position [245, 0]
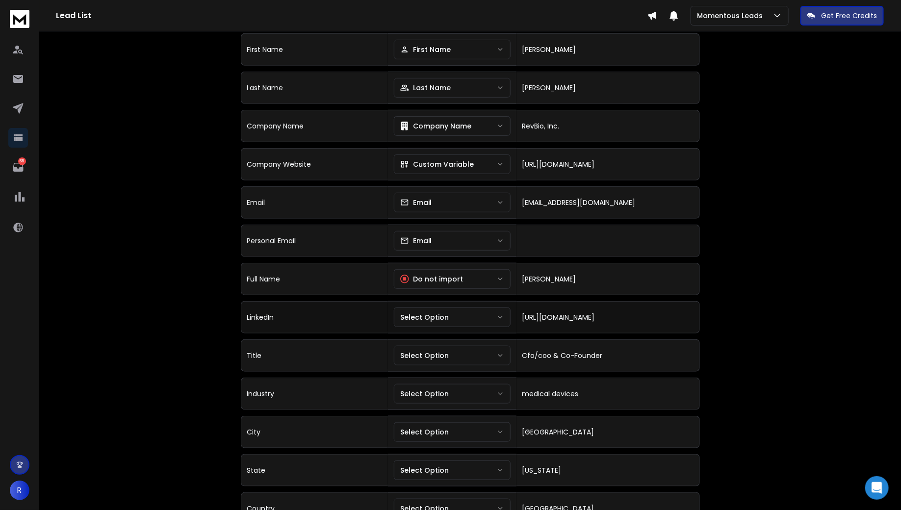
click at [470, 308] on button "Select Option" at bounding box center [452, 318] width 117 height 20
click at [474, 353] on button "Select Option" at bounding box center [452, 356] width 117 height 20
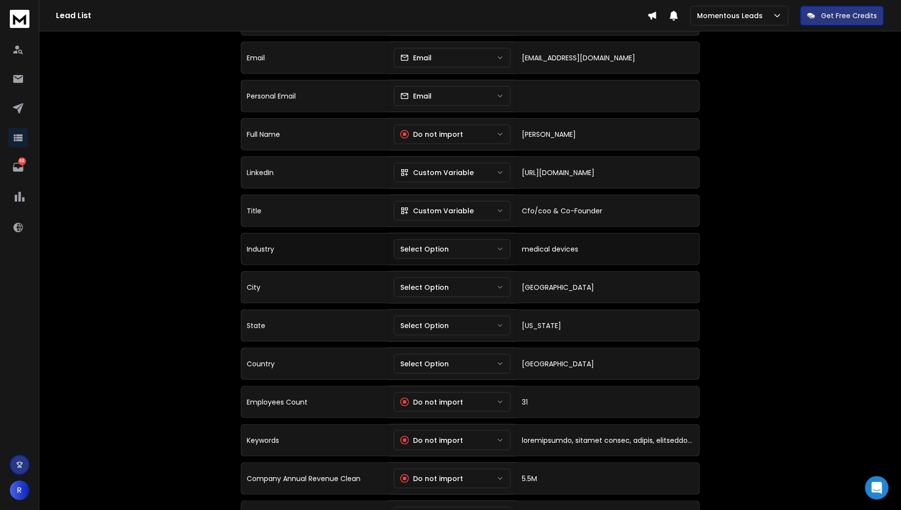
scroll to position [394, 0]
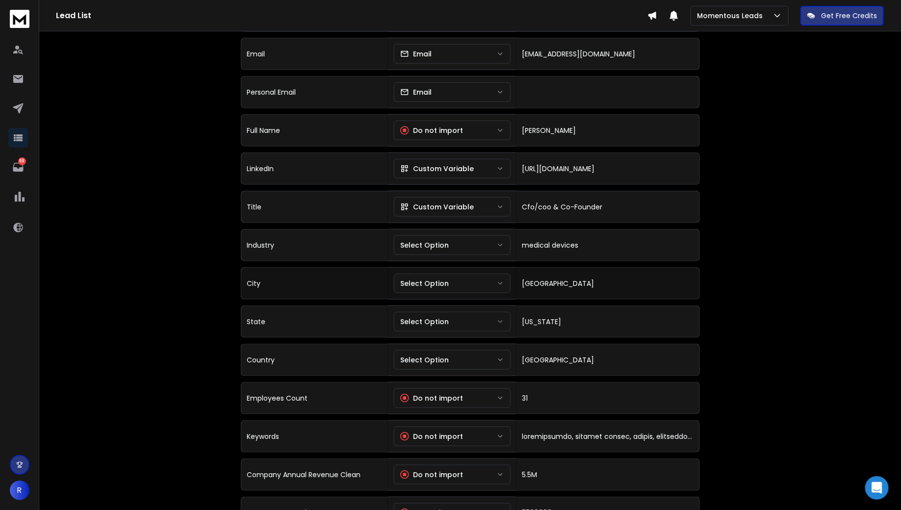
click at [462, 279] on button "Select Option" at bounding box center [452, 284] width 117 height 20
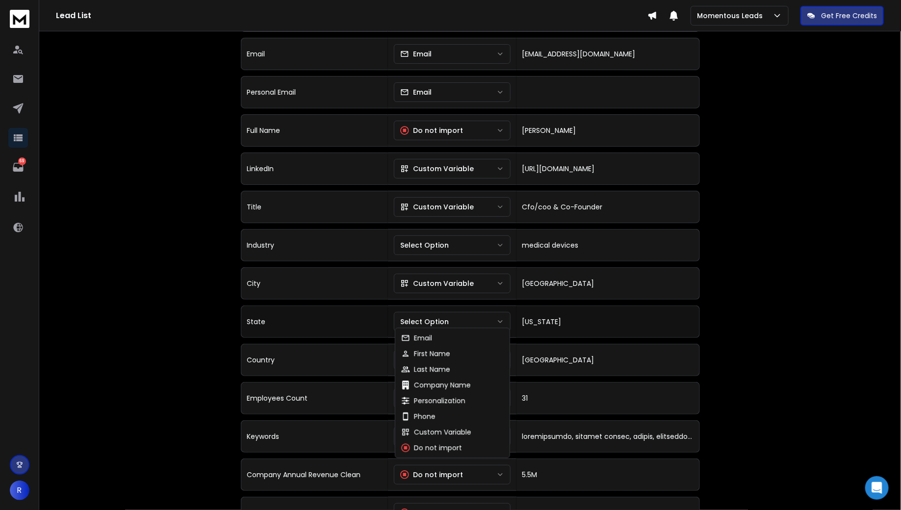
click at [459, 321] on button "Select Option" at bounding box center [452, 322] width 117 height 20
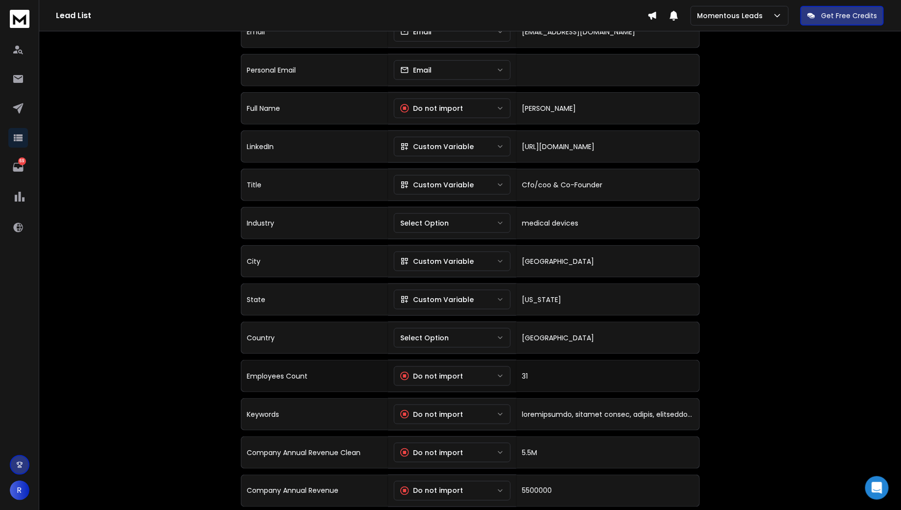
scroll to position [433, 0]
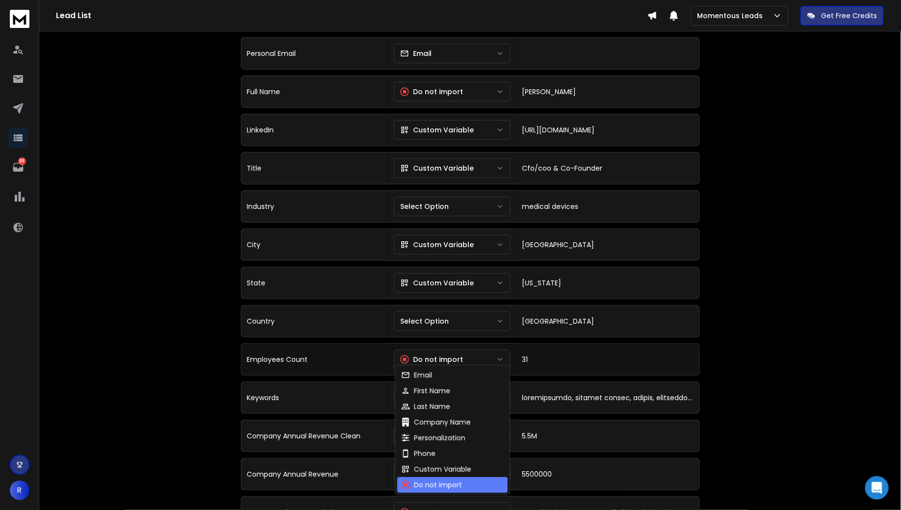
click at [477, 362] on button "Do not import" at bounding box center [452, 360] width 117 height 20
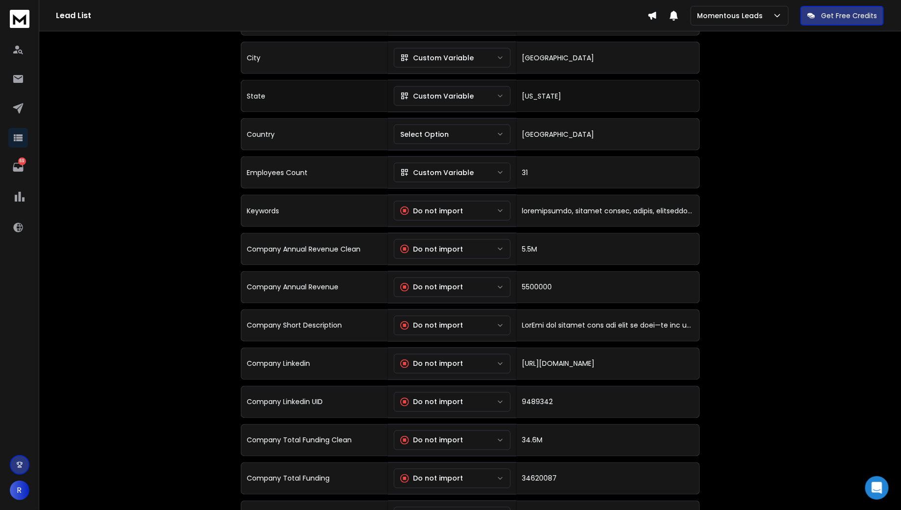
scroll to position [627, 0]
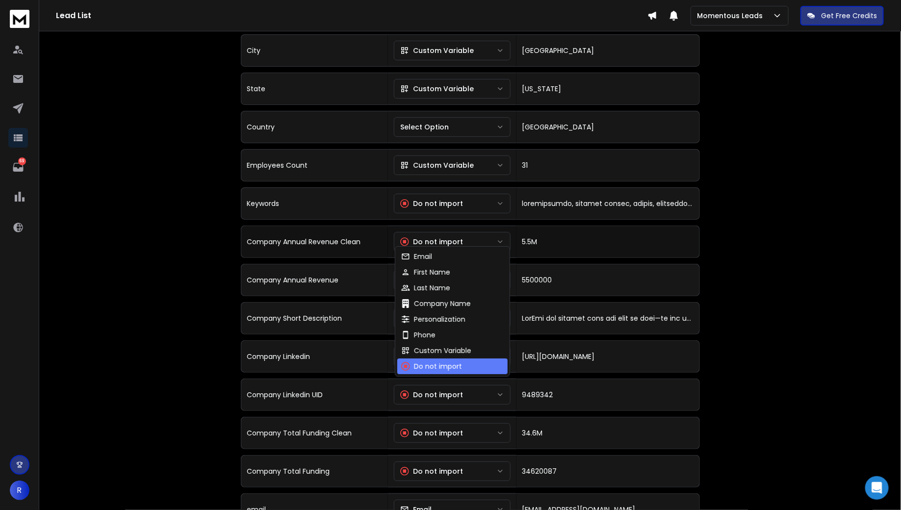
click at [504, 241] on button "Do not import" at bounding box center [452, 242] width 117 height 20
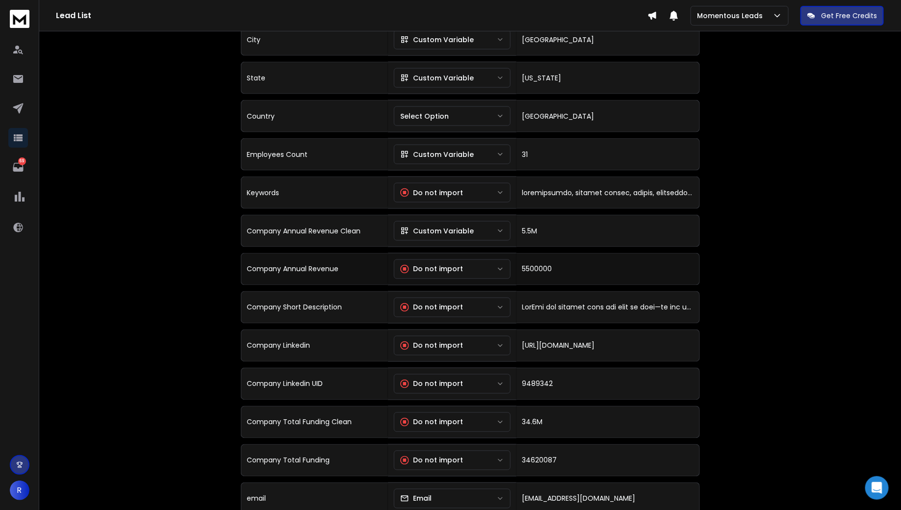
scroll to position [642, 0]
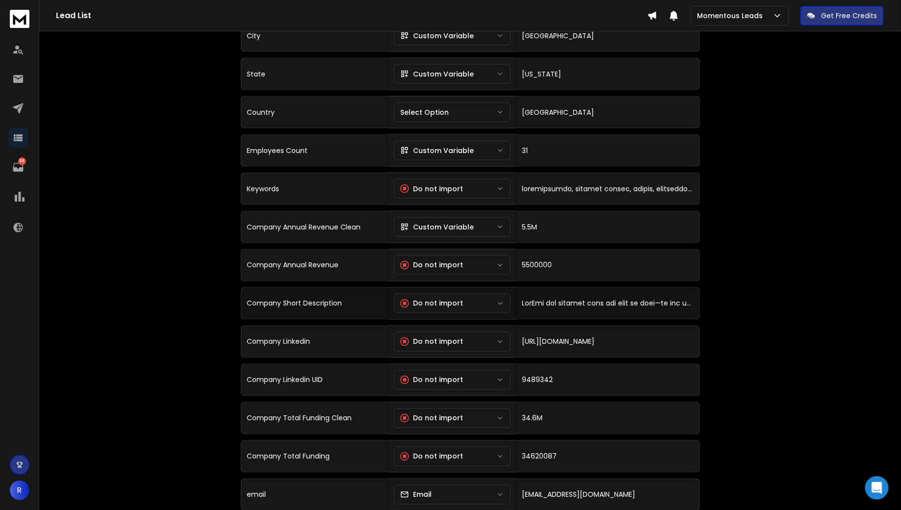
click at [497, 300] on icon "button" at bounding box center [501, 304] width 8 height 8
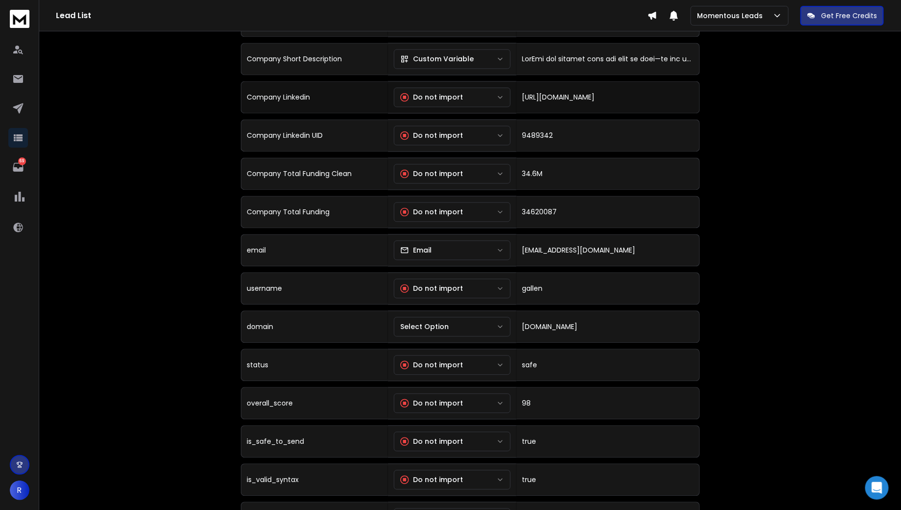
scroll to position [888, 0]
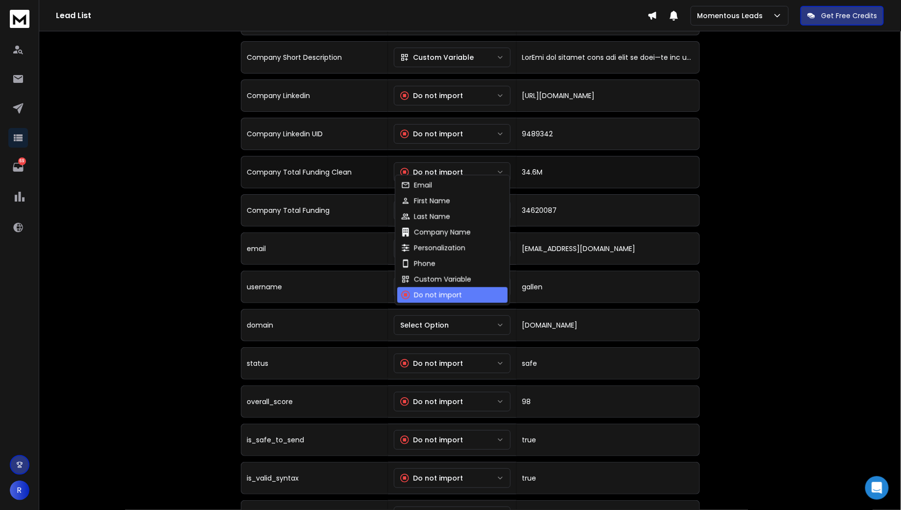
click at [486, 162] on button "Do not import" at bounding box center [452, 172] width 117 height 20
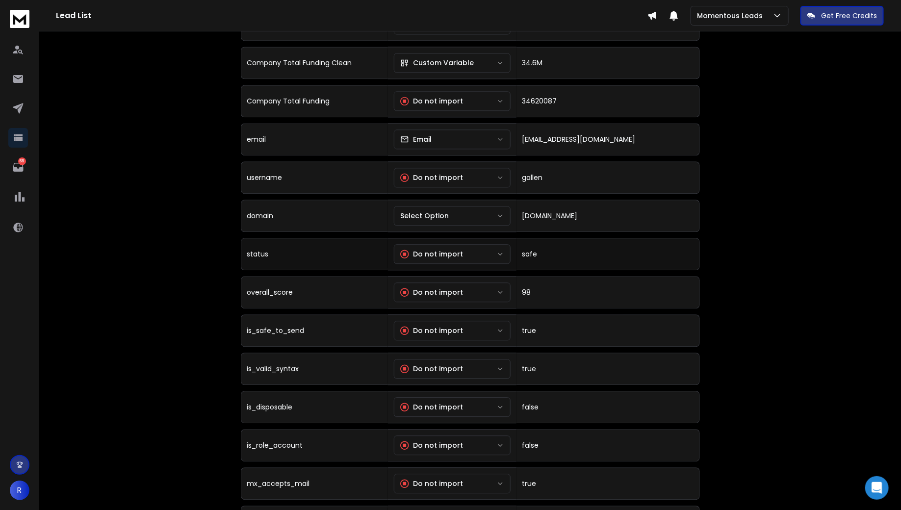
scroll to position [999, 0]
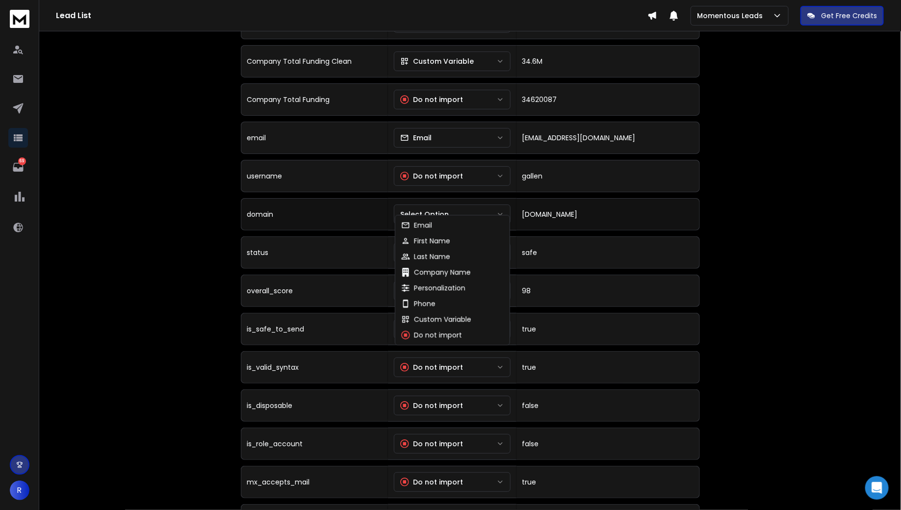
click at [461, 205] on button "Select Option" at bounding box center [452, 215] width 117 height 20
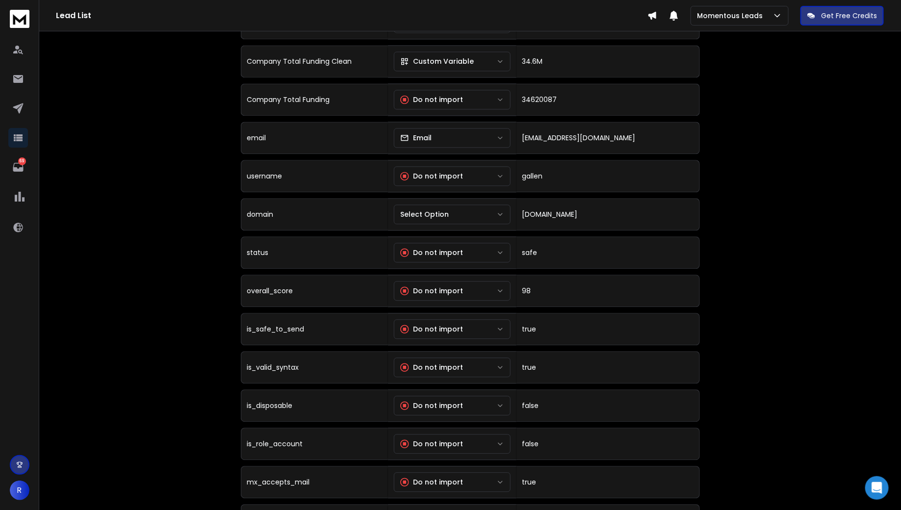
click at [690, 299] on table "COLUMN NAME SELECT TYPE SAMPLES First Name First Name [PERSON_NAME] Last Name L…" at bounding box center [470, 28] width 471 height 1578
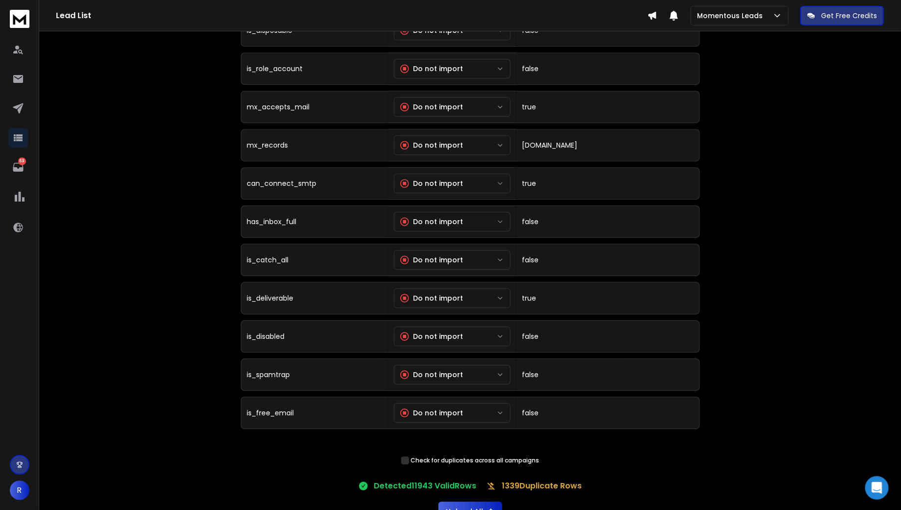
scroll to position [1399, 0]
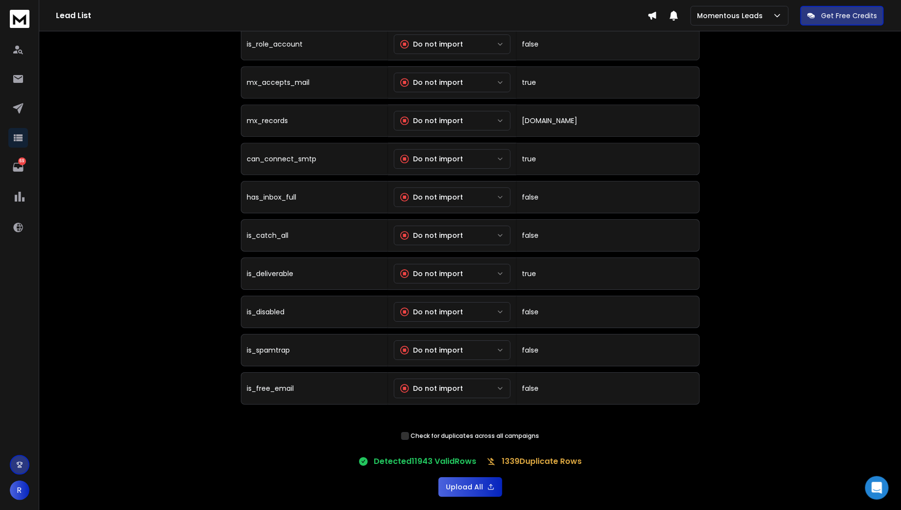
click at [492, 484] on icon at bounding box center [491, 487] width 7 height 7
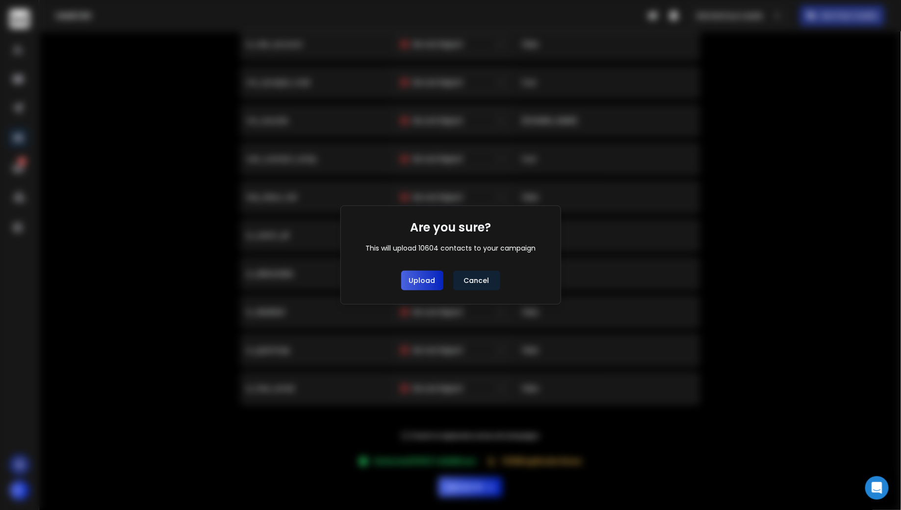
click at [429, 278] on button "Upload" at bounding box center [422, 281] width 42 height 20
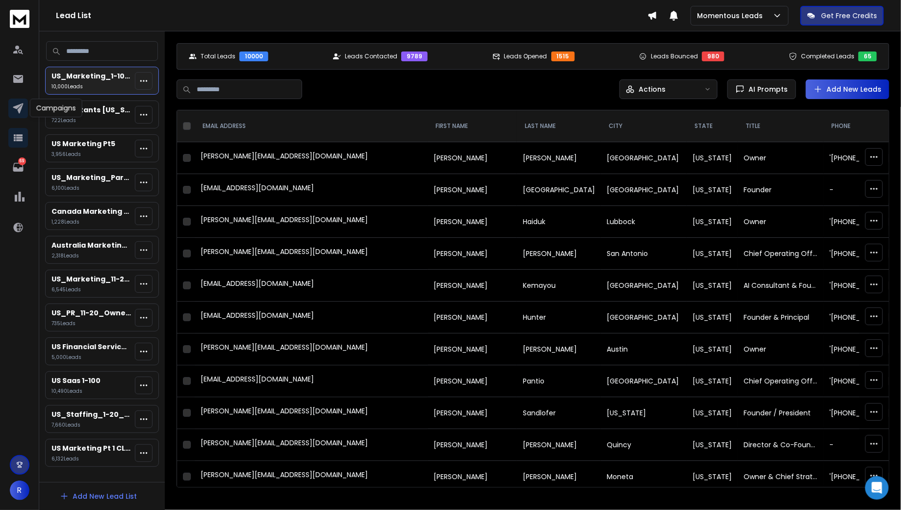
click at [22, 106] on icon at bounding box center [18, 109] width 12 height 12
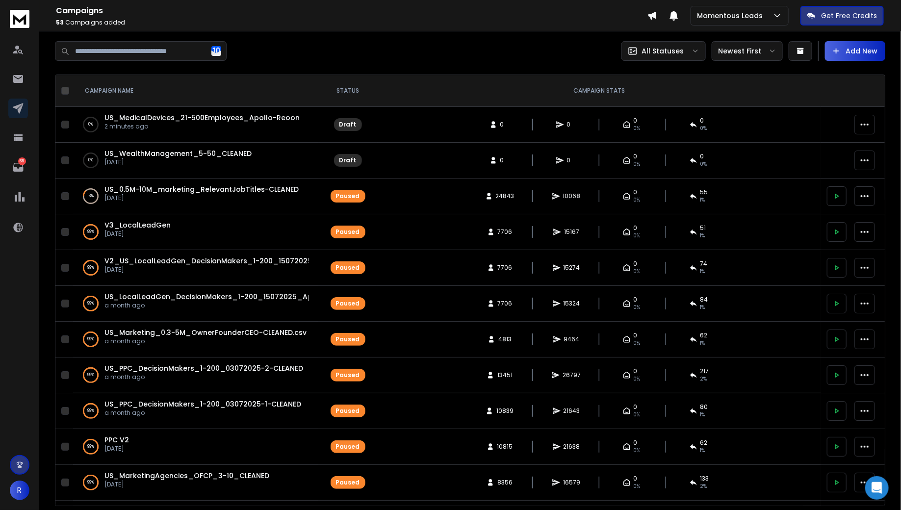
click at [218, 116] on span "US_MedicalDevices_21-500Employees_Apollo-Reoon" at bounding box center [202, 118] width 195 height 10
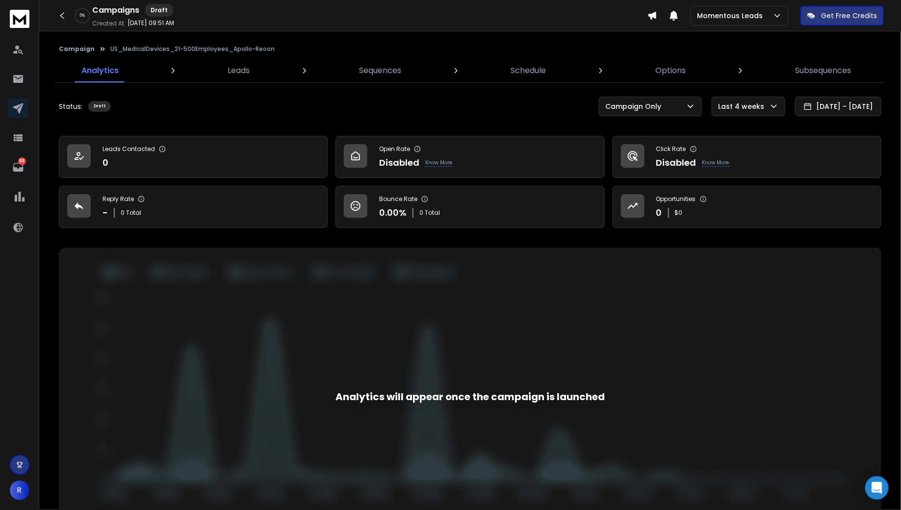
click at [228, 58] on div "Campaign US_MedicalDevices_21-500Employees_Apollo-Reoon Analytics Leads Sequenc…" at bounding box center [470, 62] width 831 height 42
click at [232, 63] on link "Leads" at bounding box center [239, 71] width 34 height 24
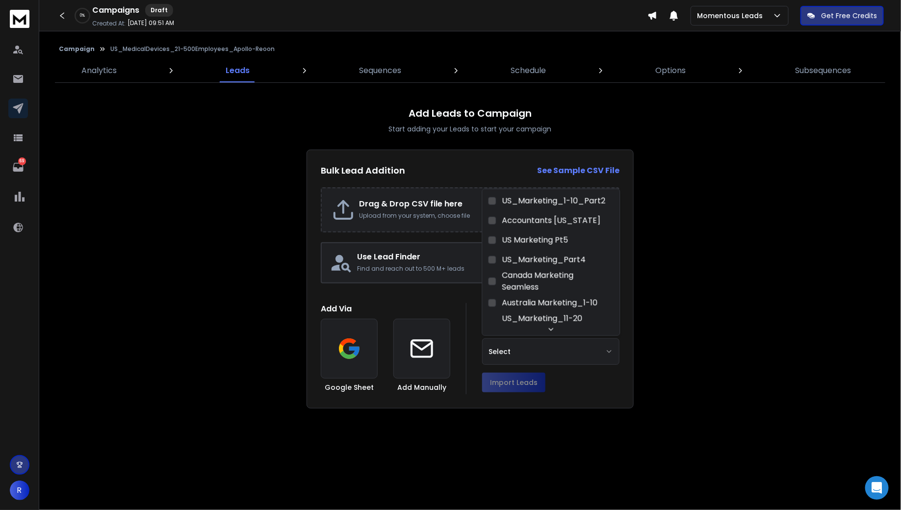
click at [523, 352] on button "Select" at bounding box center [550, 352] width 137 height 26
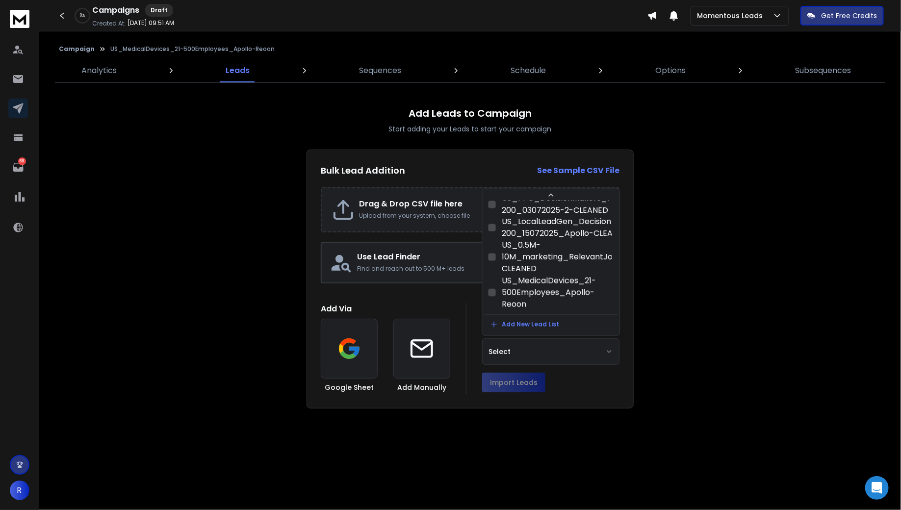
scroll to position [893, 0]
click at [533, 292] on div "US_MedicalDevices_21-500Employees_Apollo-Reoon" at bounding box center [555, 292] width 106 height 35
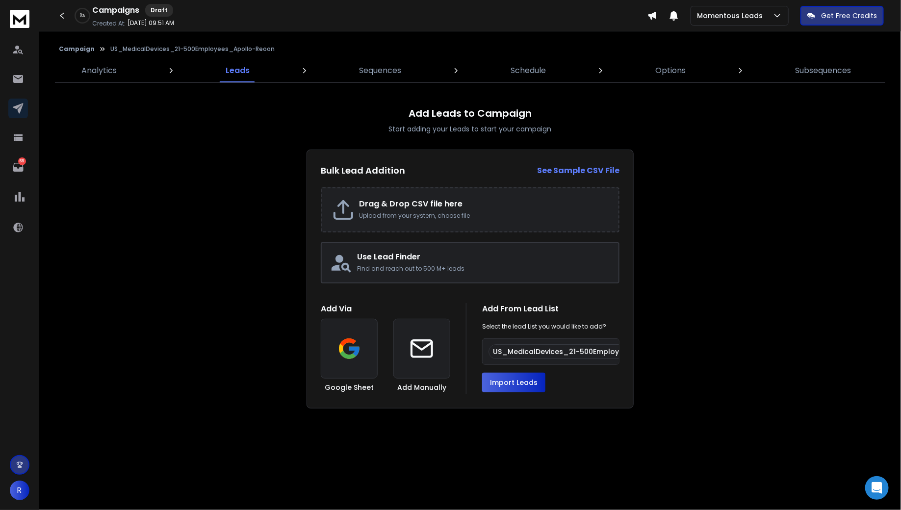
click at [755, 291] on div "Add Leads to Campaign Start adding your Leads to start your campaign Bulk Lead …" at bounding box center [470, 253] width 823 height 312
click at [527, 381] on button "Import Leads" at bounding box center [513, 383] width 63 height 20
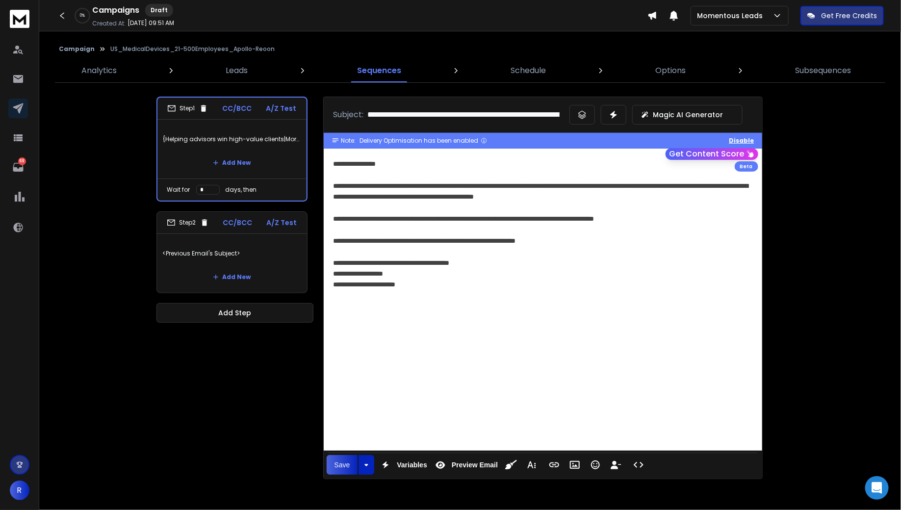
click at [562, 241] on div "**********" at bounding box center [543, 240] width 419 height 11
click at [238, 64] on link "Leads" at bounding box center [237, 71] width 34 height 24
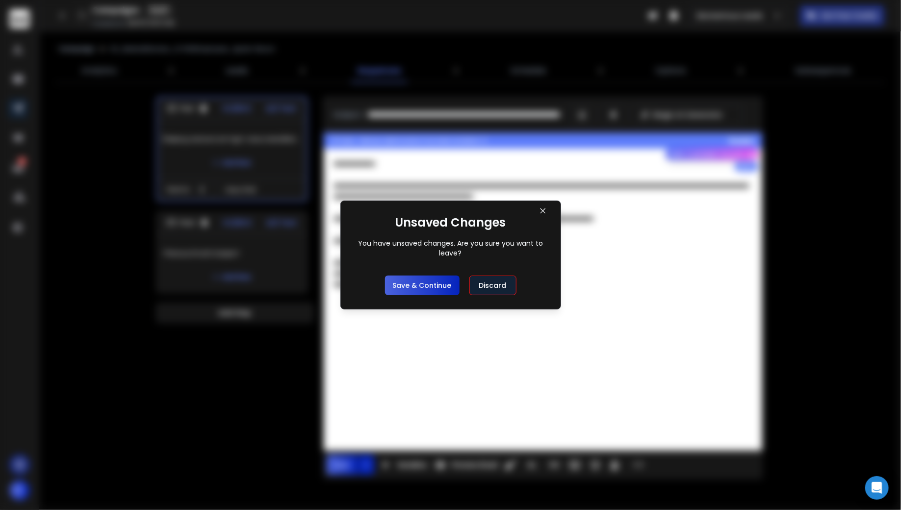
click at [407, 288] on button "Save & Continue" at bounding box center [422, 286] width 75 height 20
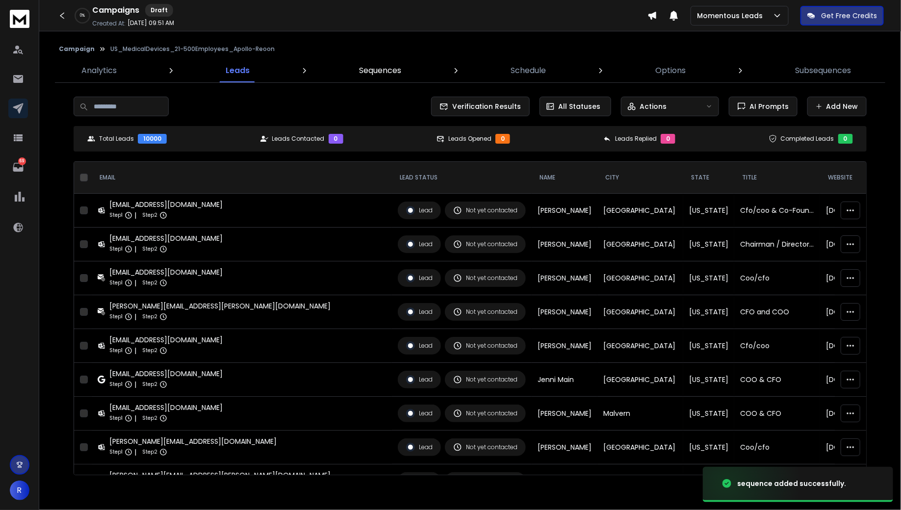
click at [392, 70] on p "Sequences" at bounding box center [381, 71] width 42 height 12
